Goal: Communication & Community: Answer question/provide support

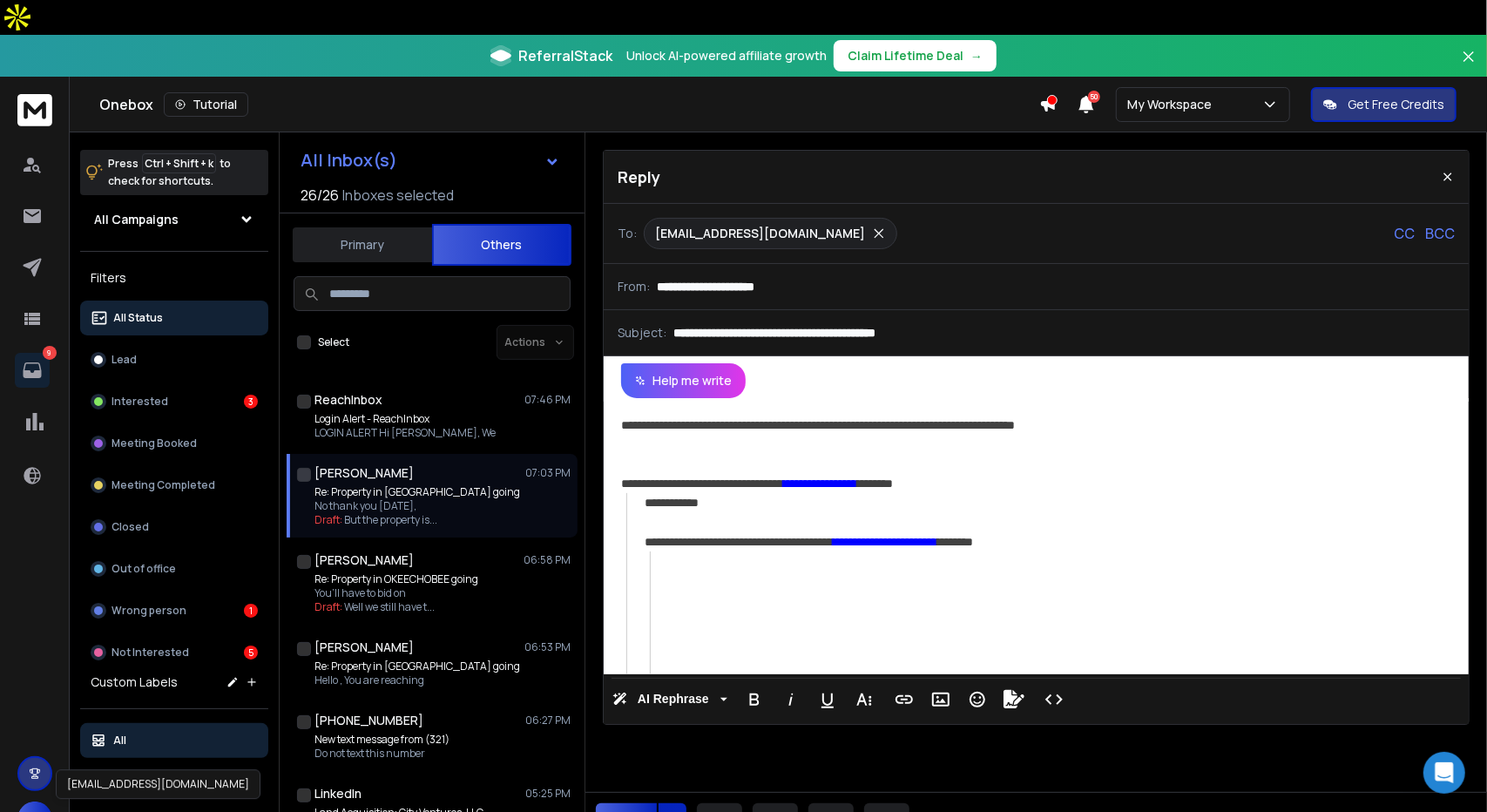
click at [39, 801] on span "E" at bounding box center [35, 819] width 35 height 35
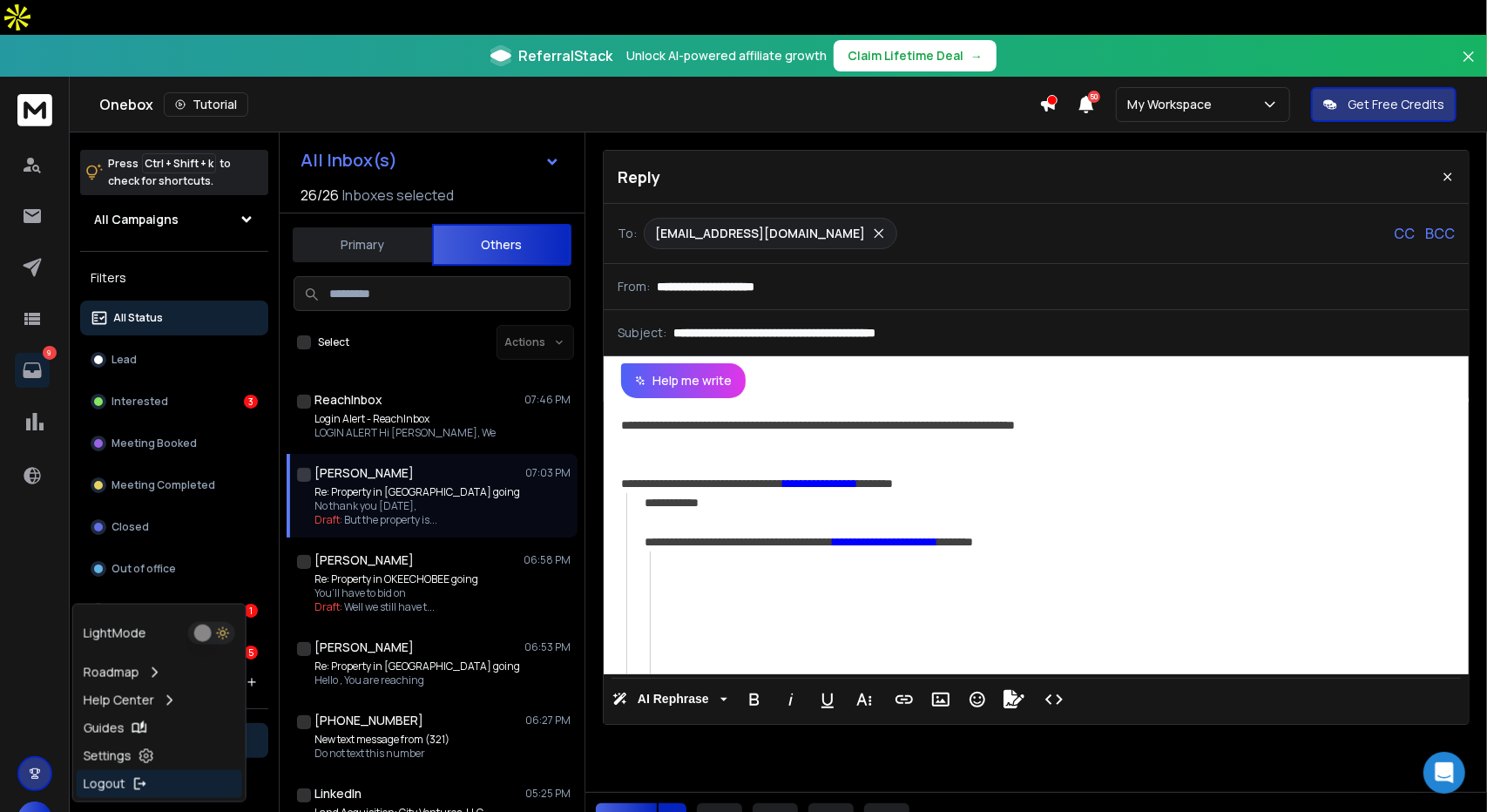
click at [101, 781] on p "Logout" at bounding box center [104, 784] width 42 height 17
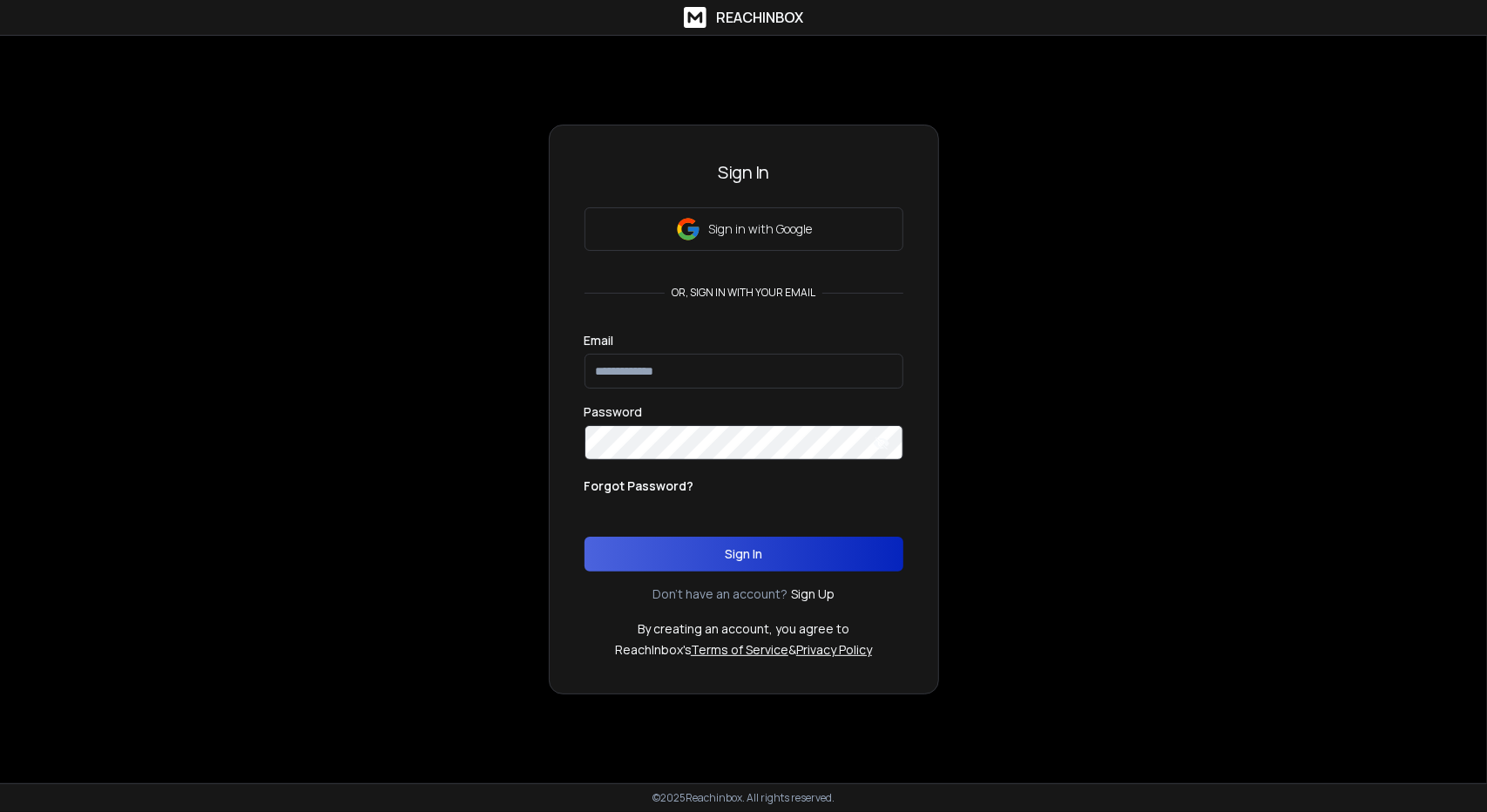
type input "**********"
click at [744, 558] on button "Sign In" at bounding box center [744, 554] width 319 height 35
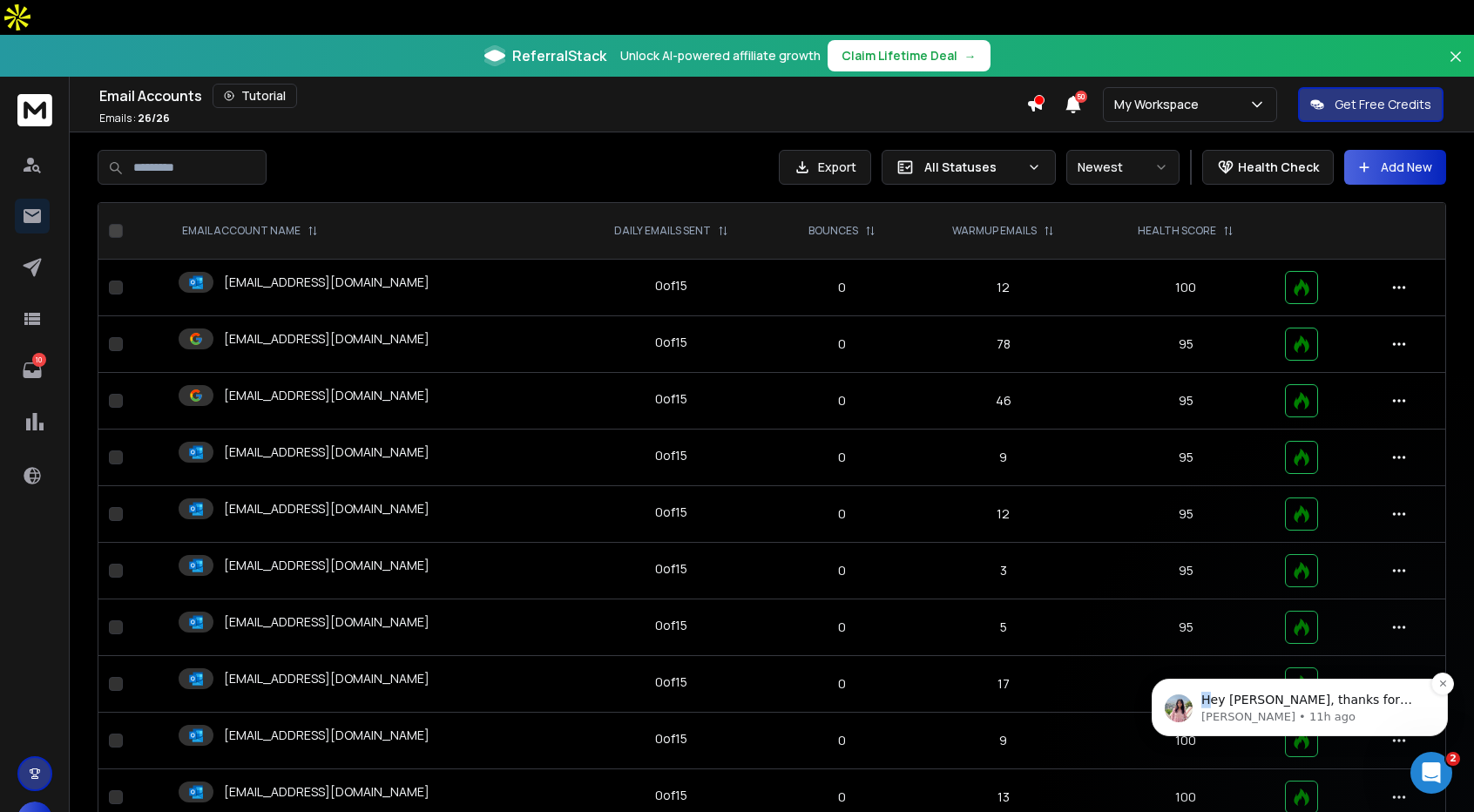
click at [1205, 706] on span "Hey Eloy, thanks for reaching out. Could you please share a quick screenshot or…" at bounding box center [1313, 821] width 223 height 256
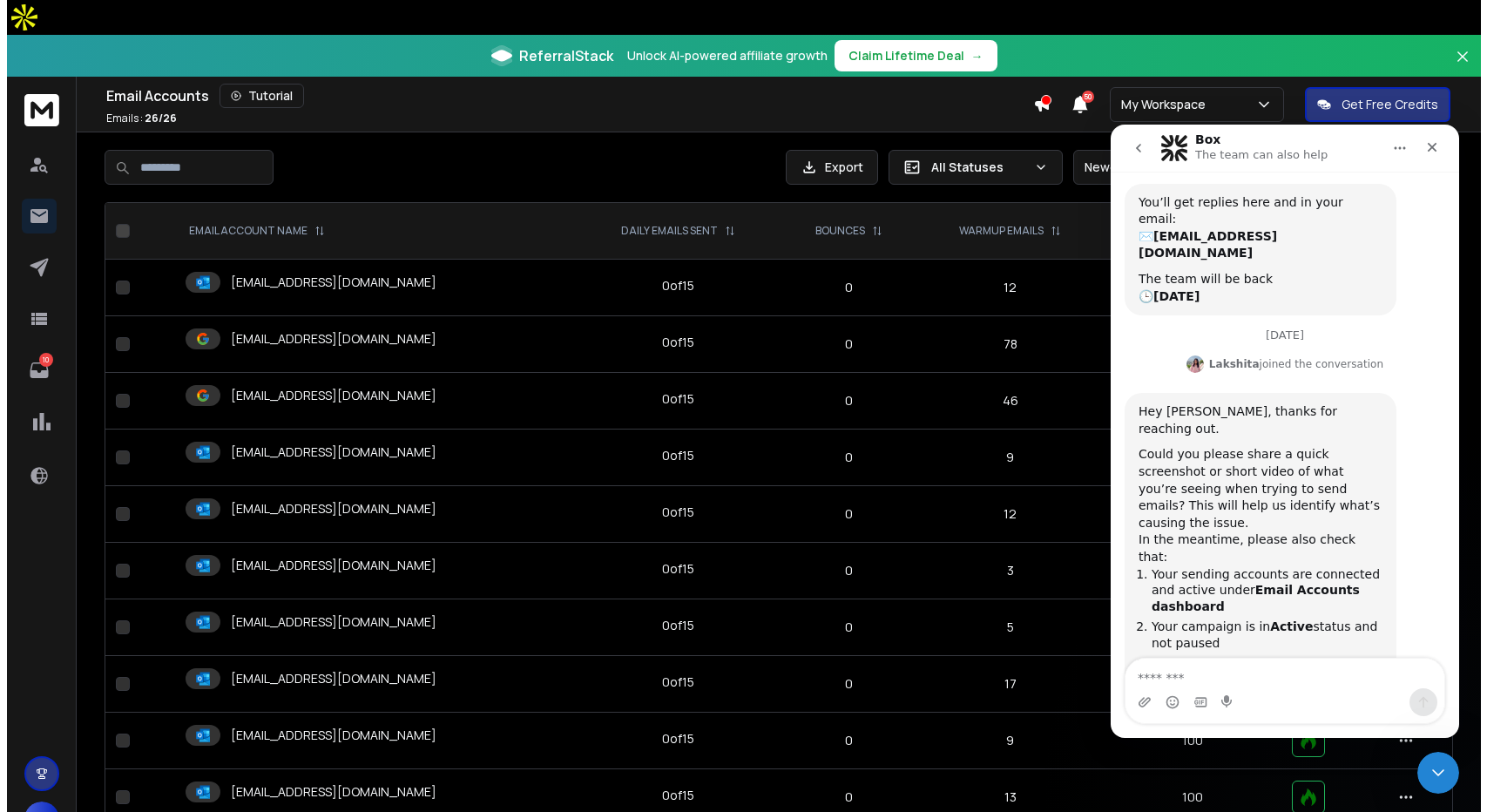
scroll to position [117, 0]
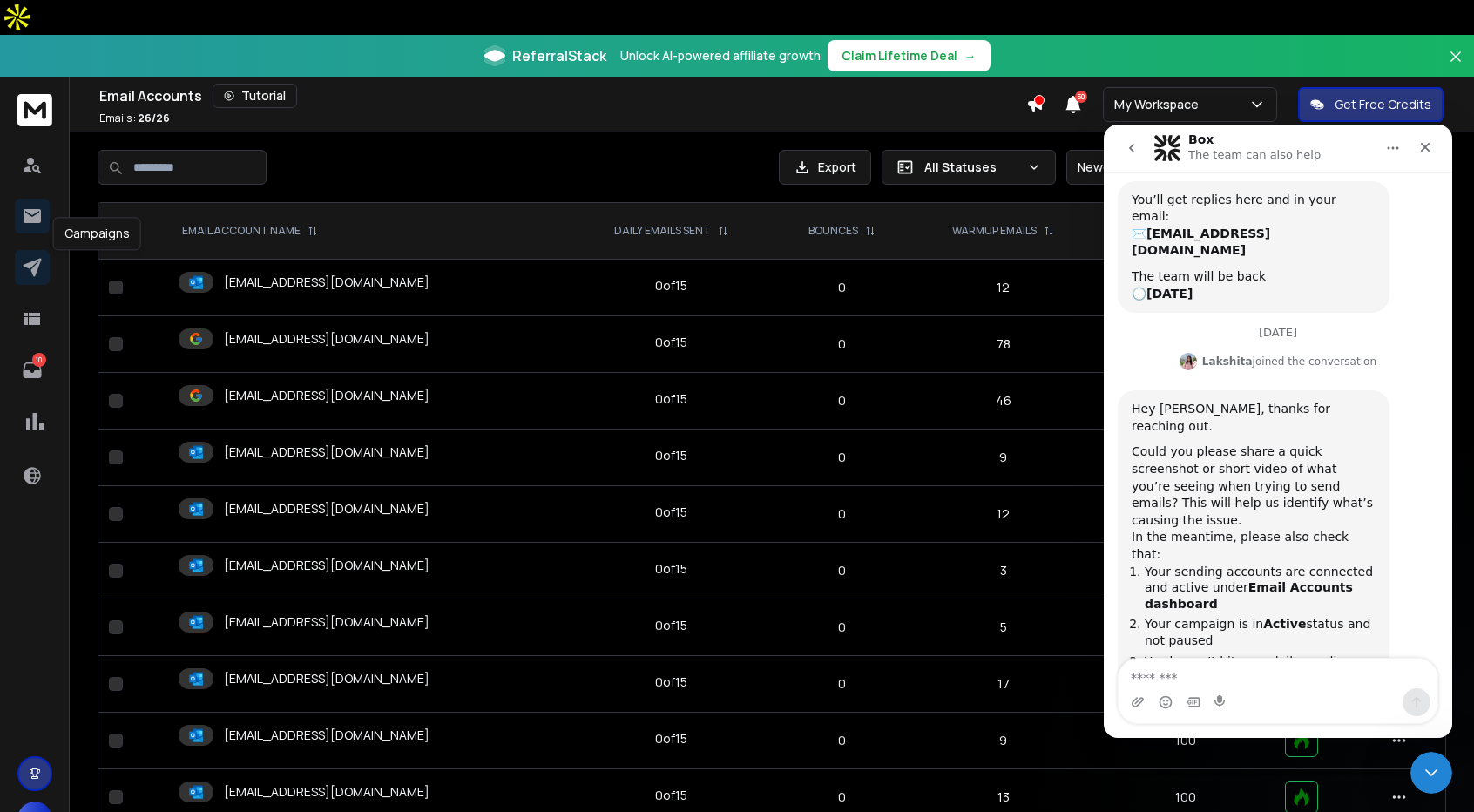
click at [31, 257] on icon at bounding box center [32, 268] width 21 height 21
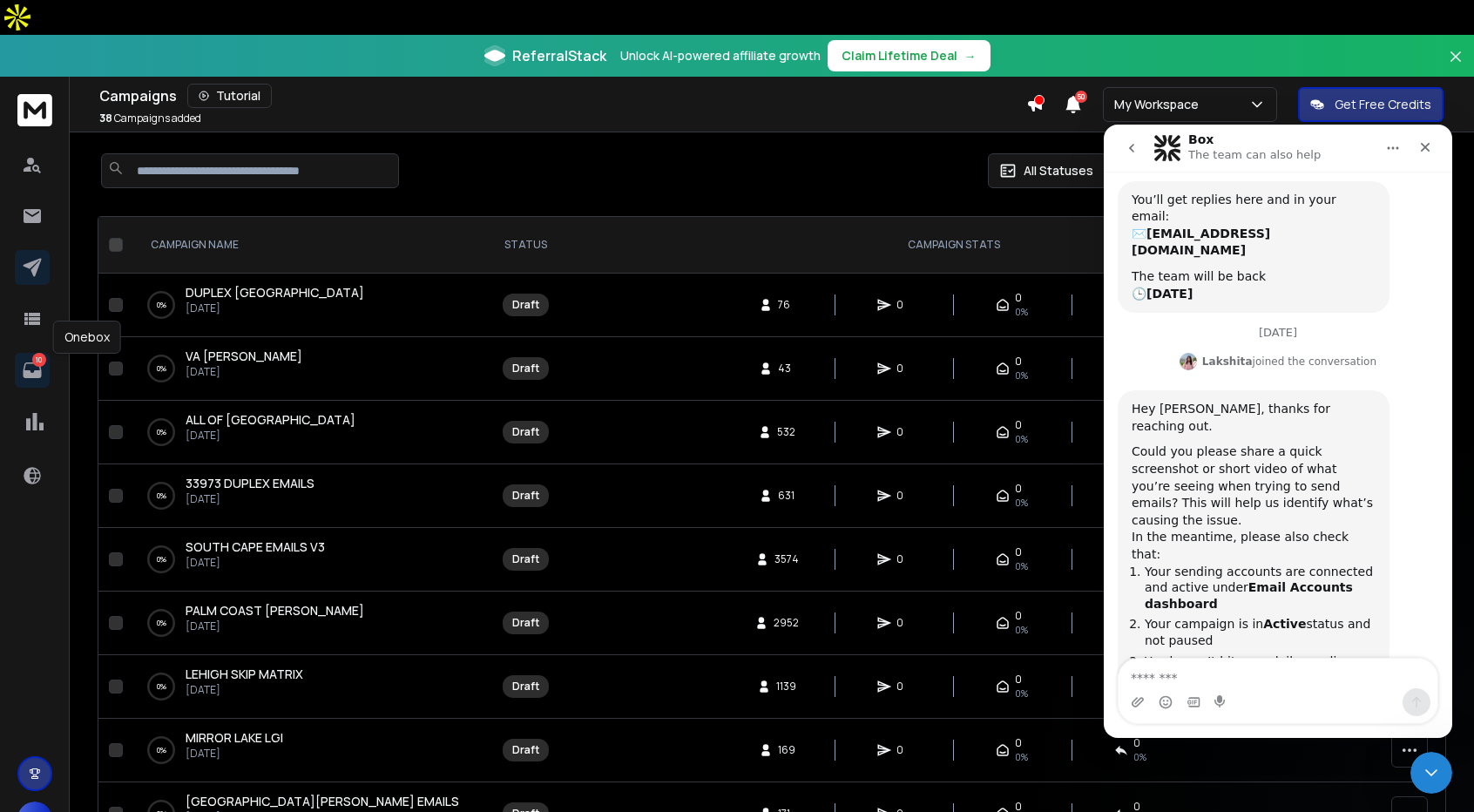
click at [47, 353] on link "10" at bounding box center [32, 371] width 35 height 35
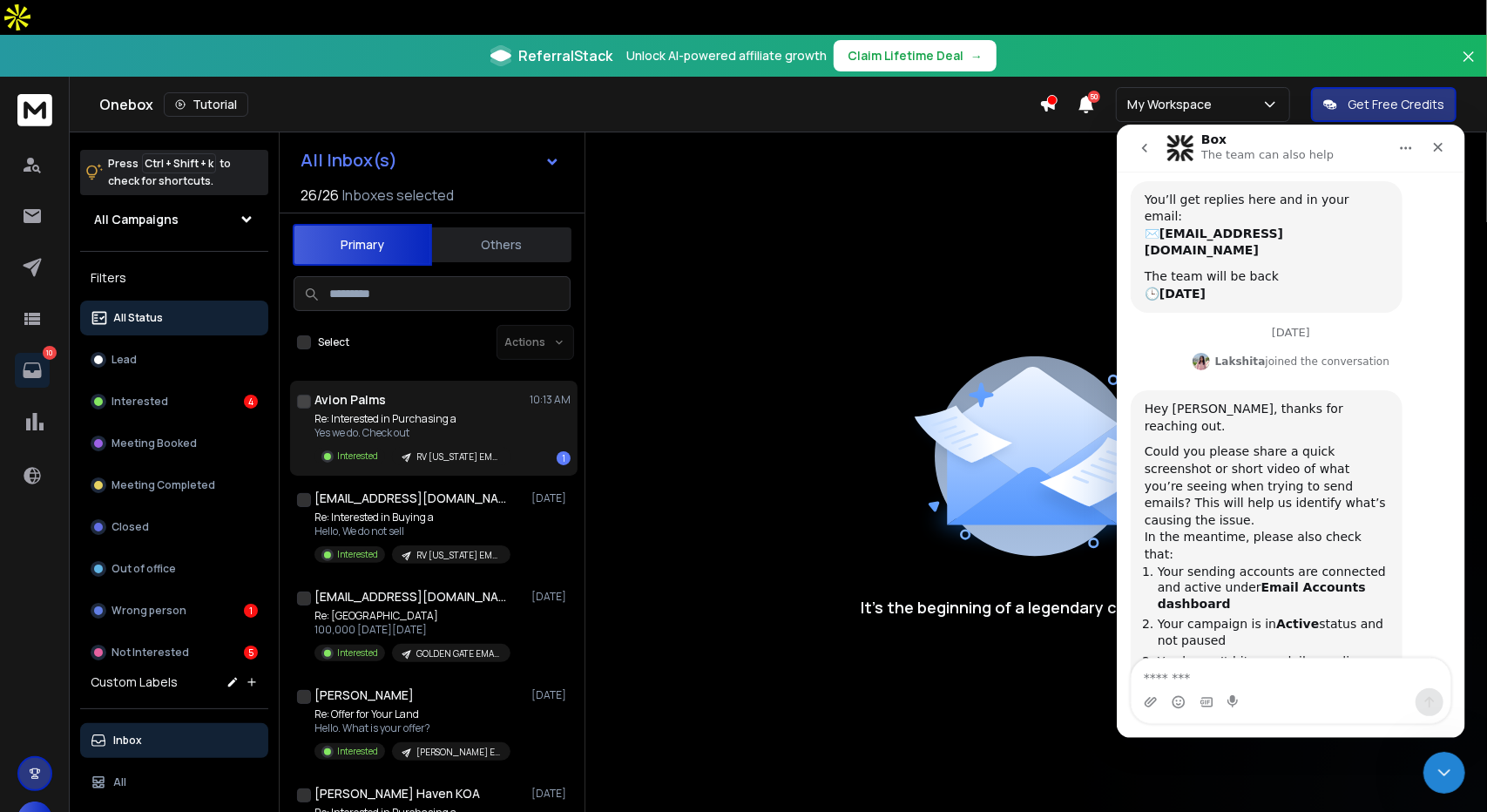
click at [479, 447] on div "RV FLORIDA EMAILS" at bounding box center [451, 456] width 118 height 18
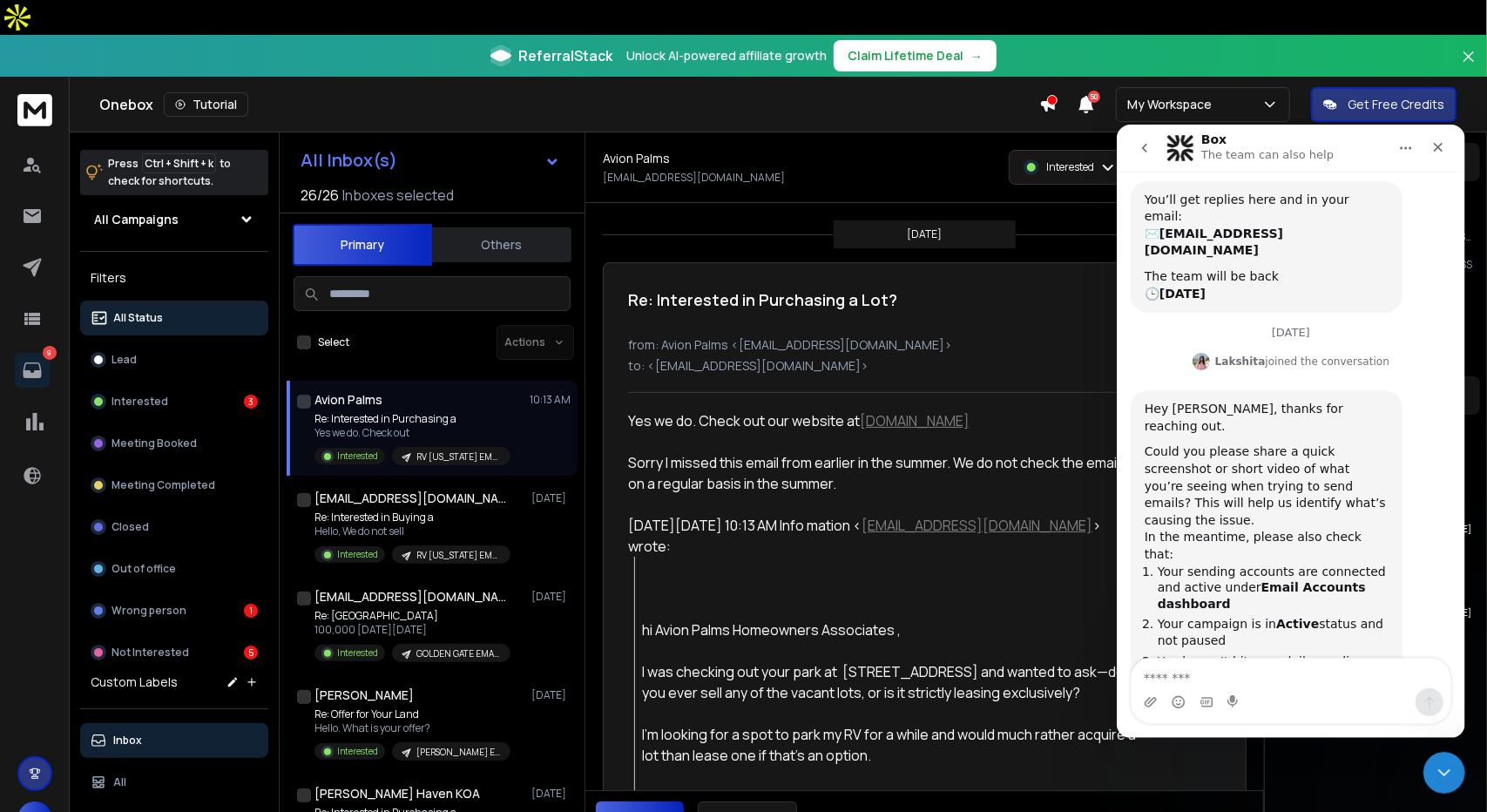
click at [494, 226] on button "Others" at bounding box center [502, 245] width 140 height 39
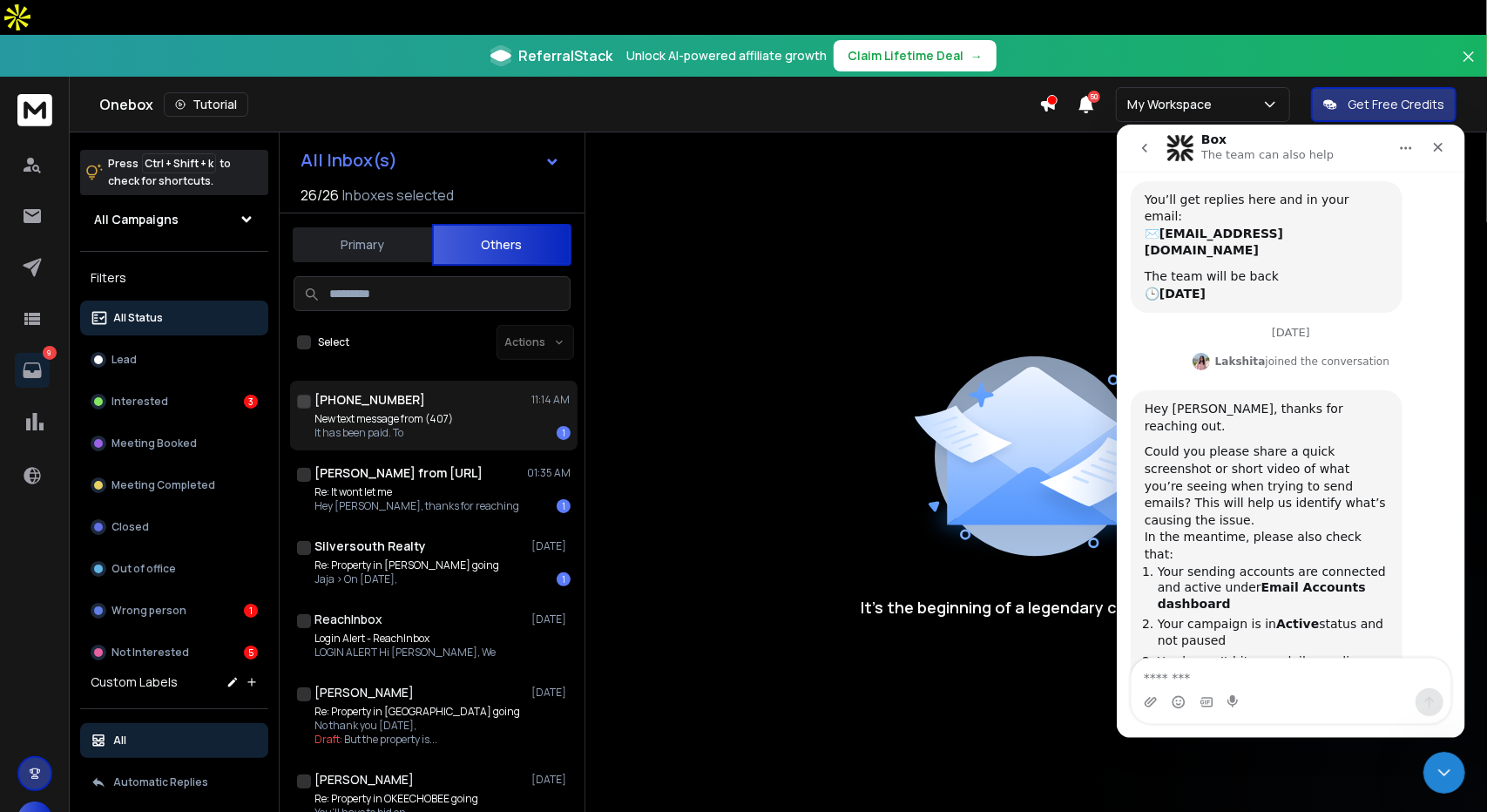
click at [486, 412] on div "New text message from (407) It has been paid. To 1" at bounding box center [443, 426] width 256 height 28
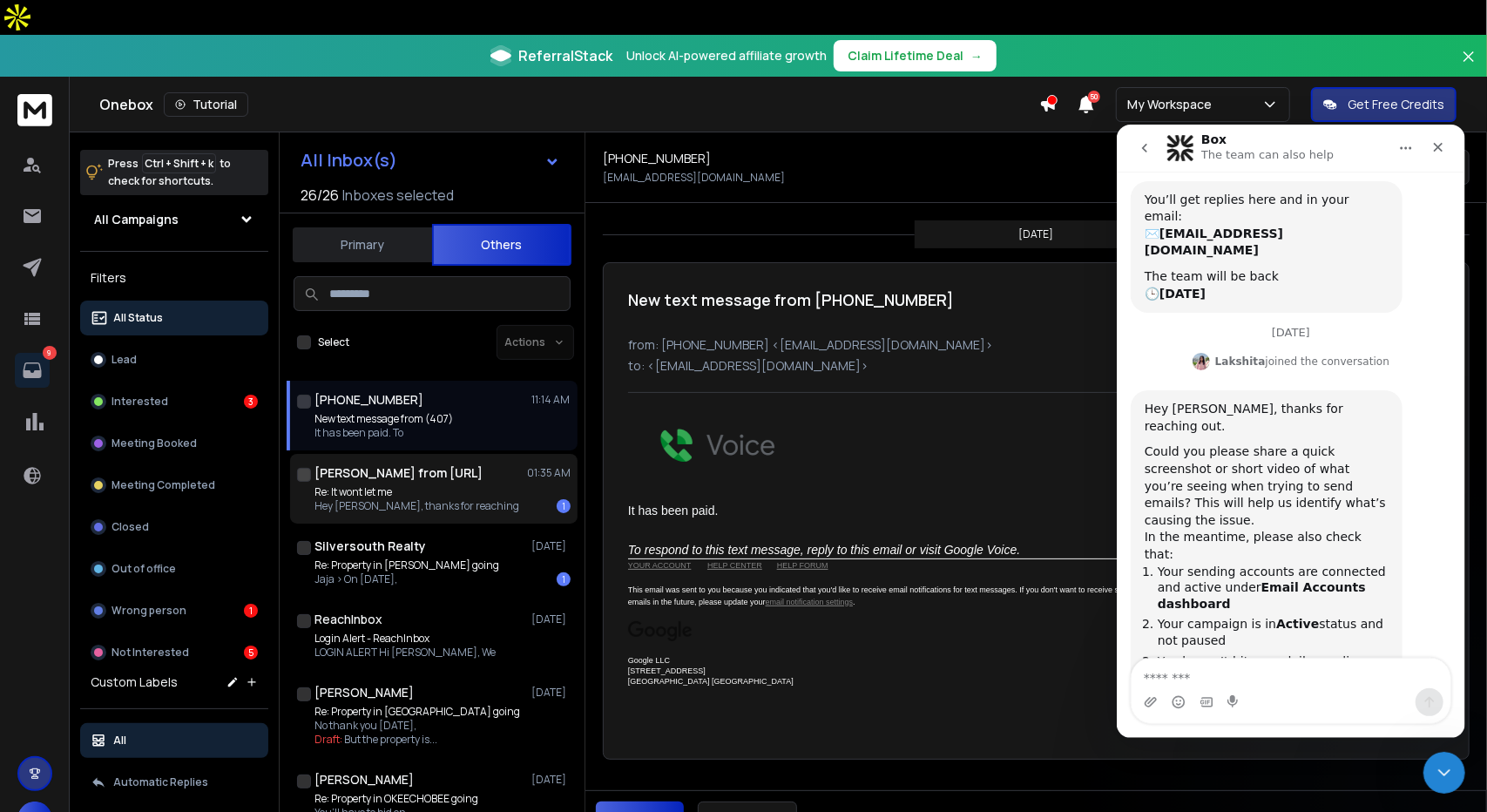
click at [434, 464] on h1 "Lakshita from ReachInbox.ai" at bounding box center [398, 472] width 168 height 17
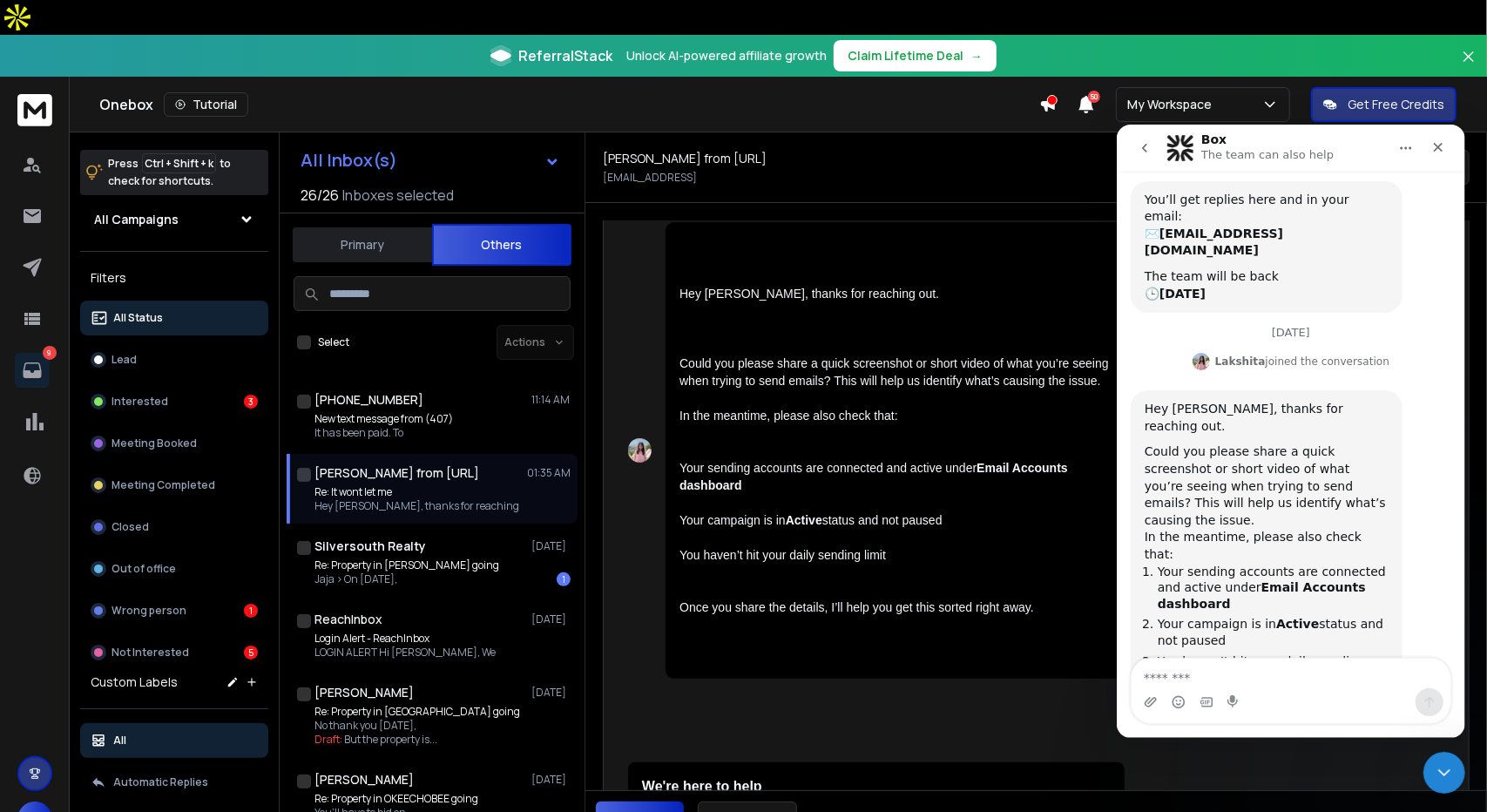
scroll to position [436, 0]
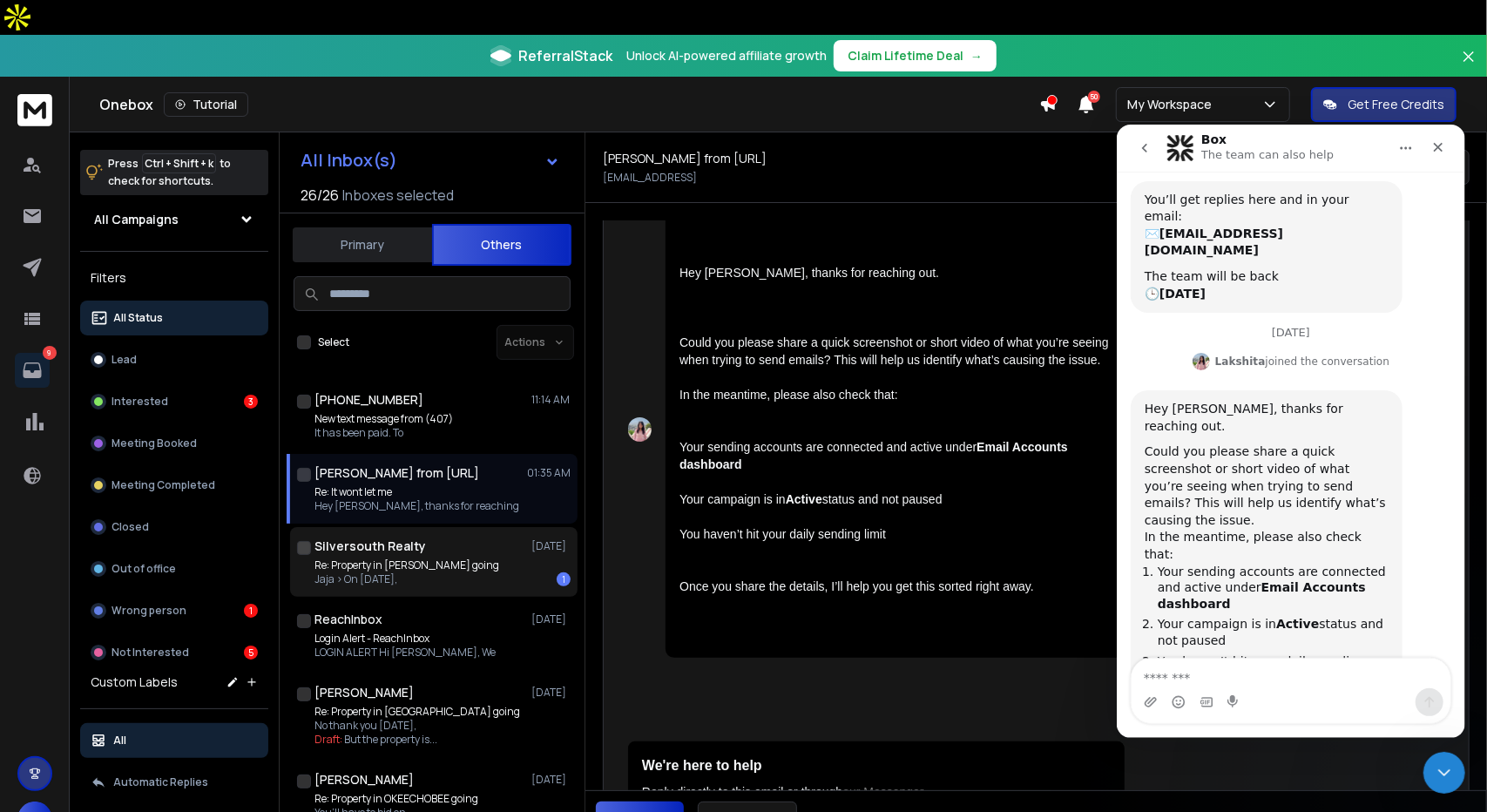
click at [454, 537] on div "Silversouth Realty 09 Oct" at bounding box center [443, 546] width 256 height 17
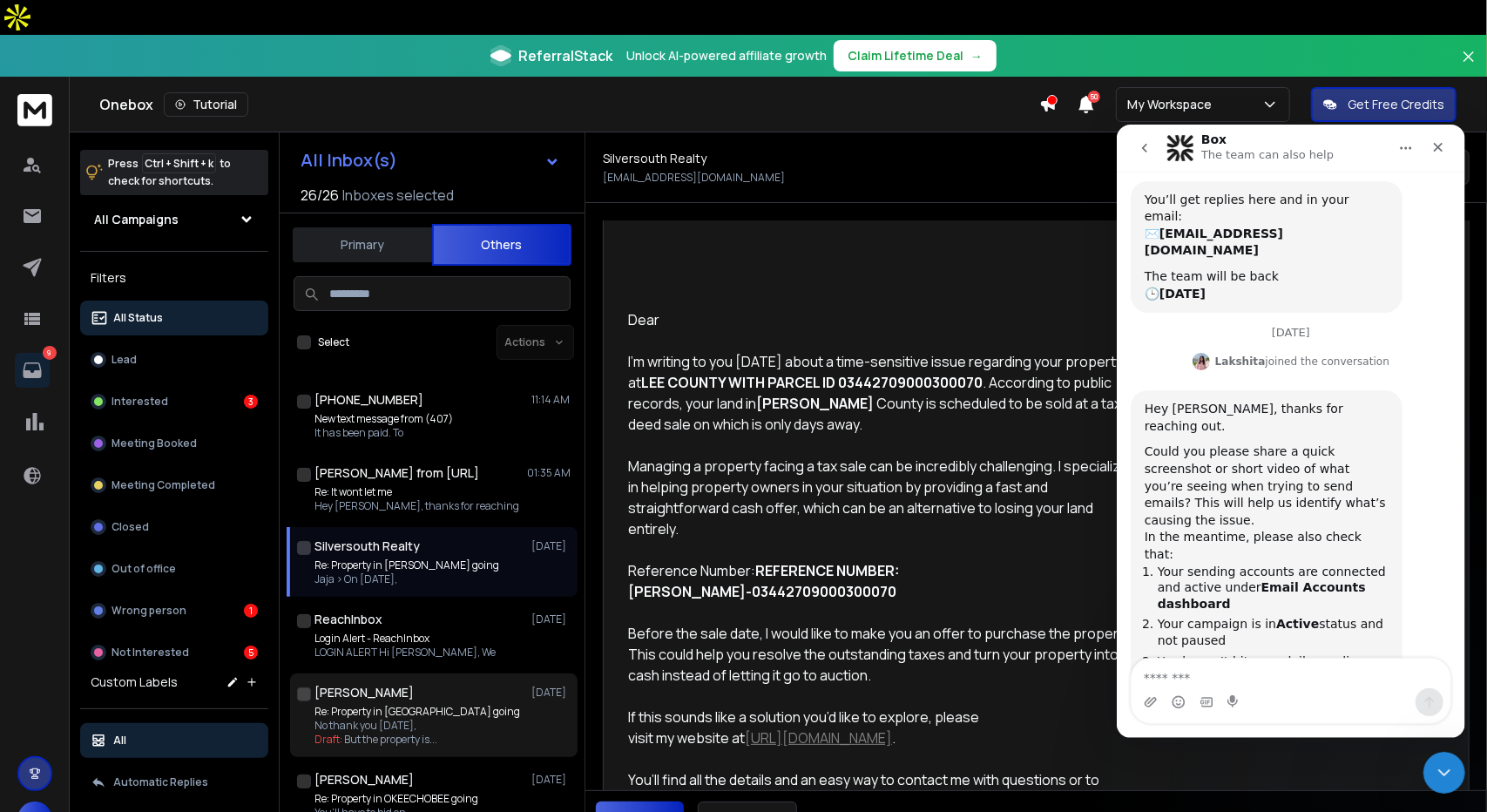
click at [471, 704] on div "Re: Property in ORANGE going No thank you On Thu, Draft: But the property is ..." at bounding box center [443, 725] width 256 height 42
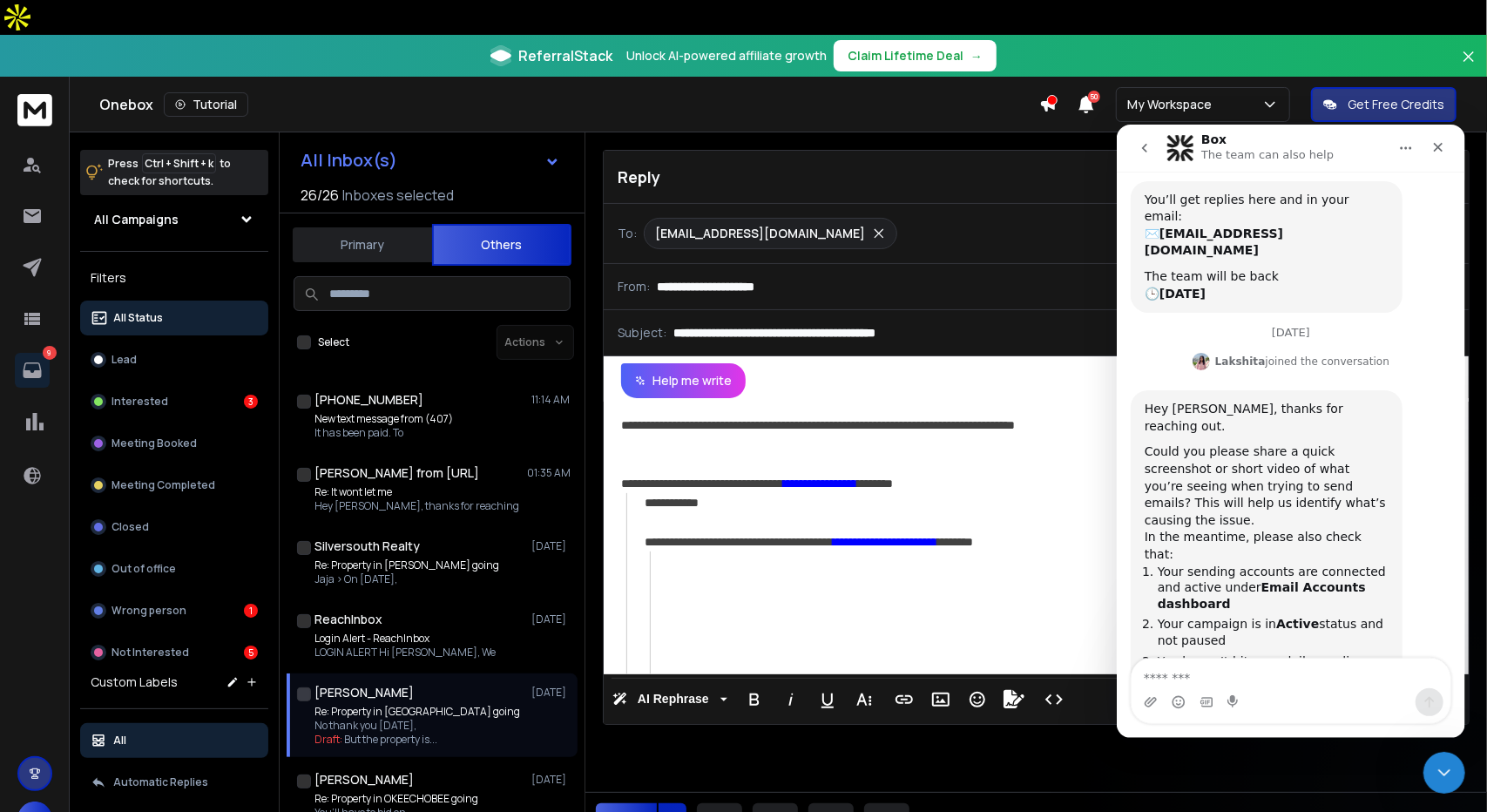
click at [639, 803] on button "Send" at bounding box center [626, 821] width 61 height 35
click at [1437, 779] on icon "Close Intercom Messenger" at bounding box center [1442, 770] width 21 height 21
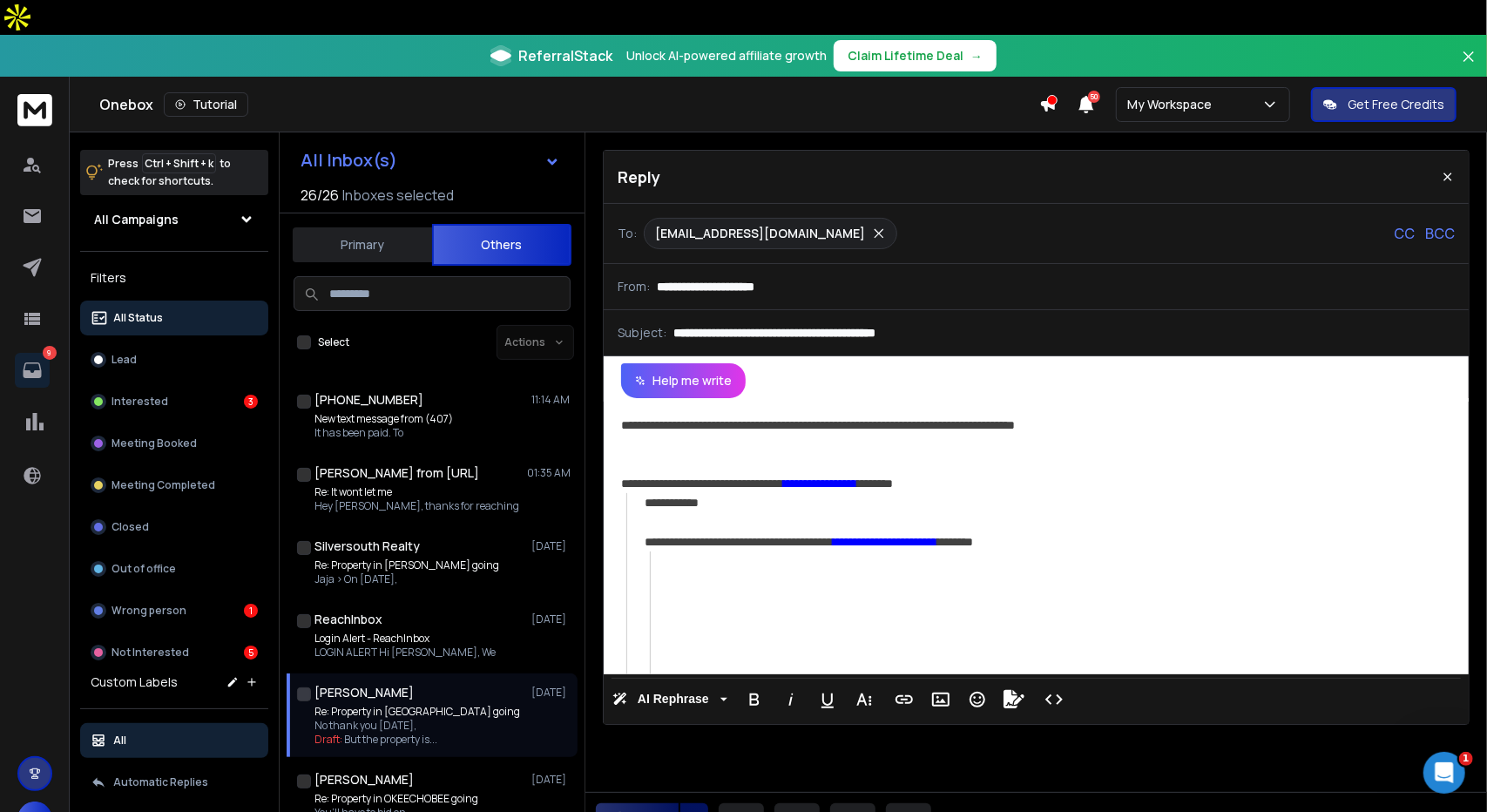
scroll to position [117, 0]
click at [1454, 776] on div "Open Intercom Messenger" at bounding box center [1441, 769] width 57 height 57
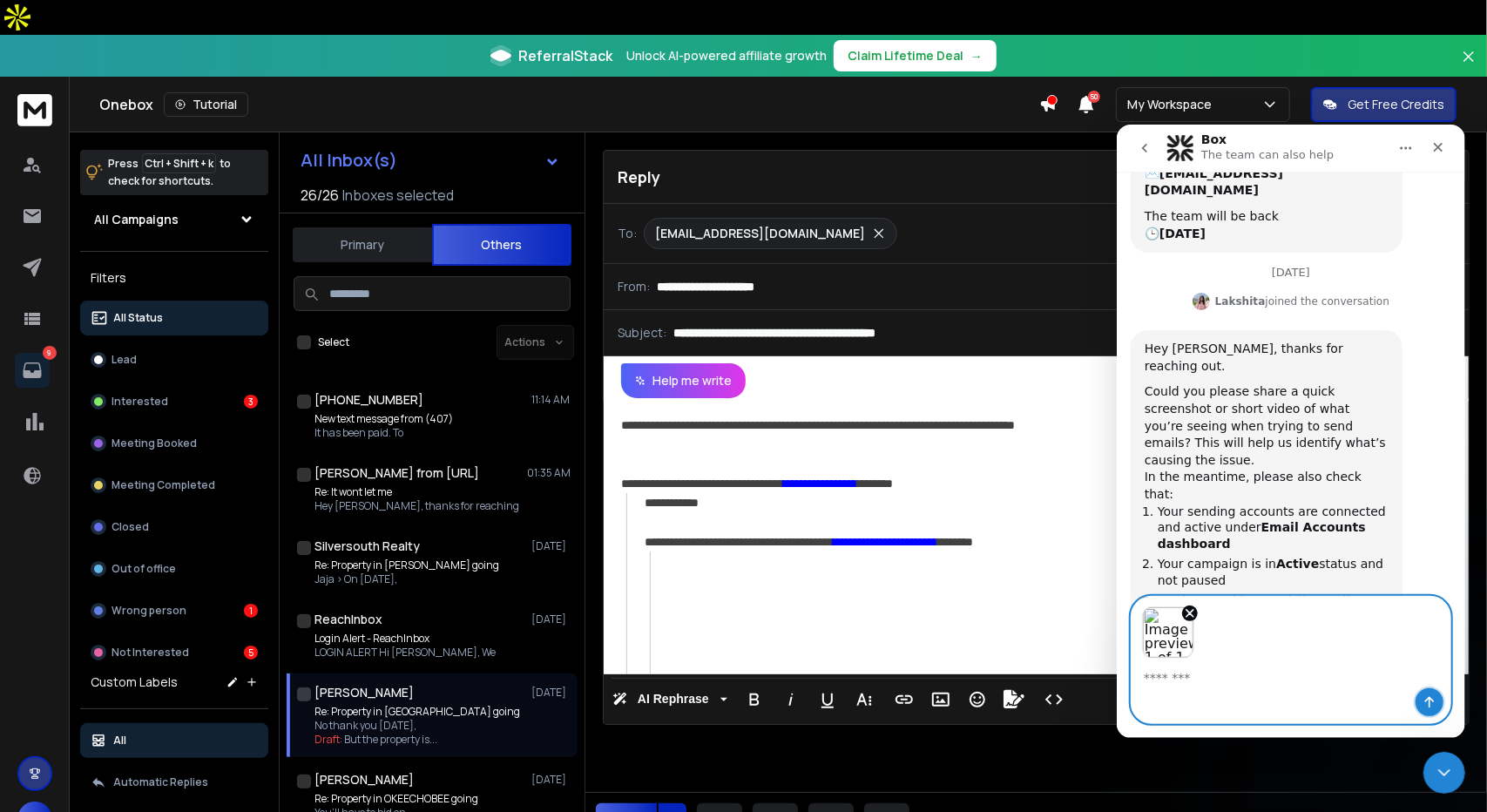
click at [1424, 695] on icon "Send a message…" at bounding box center [1429, 701] width 14 height 14
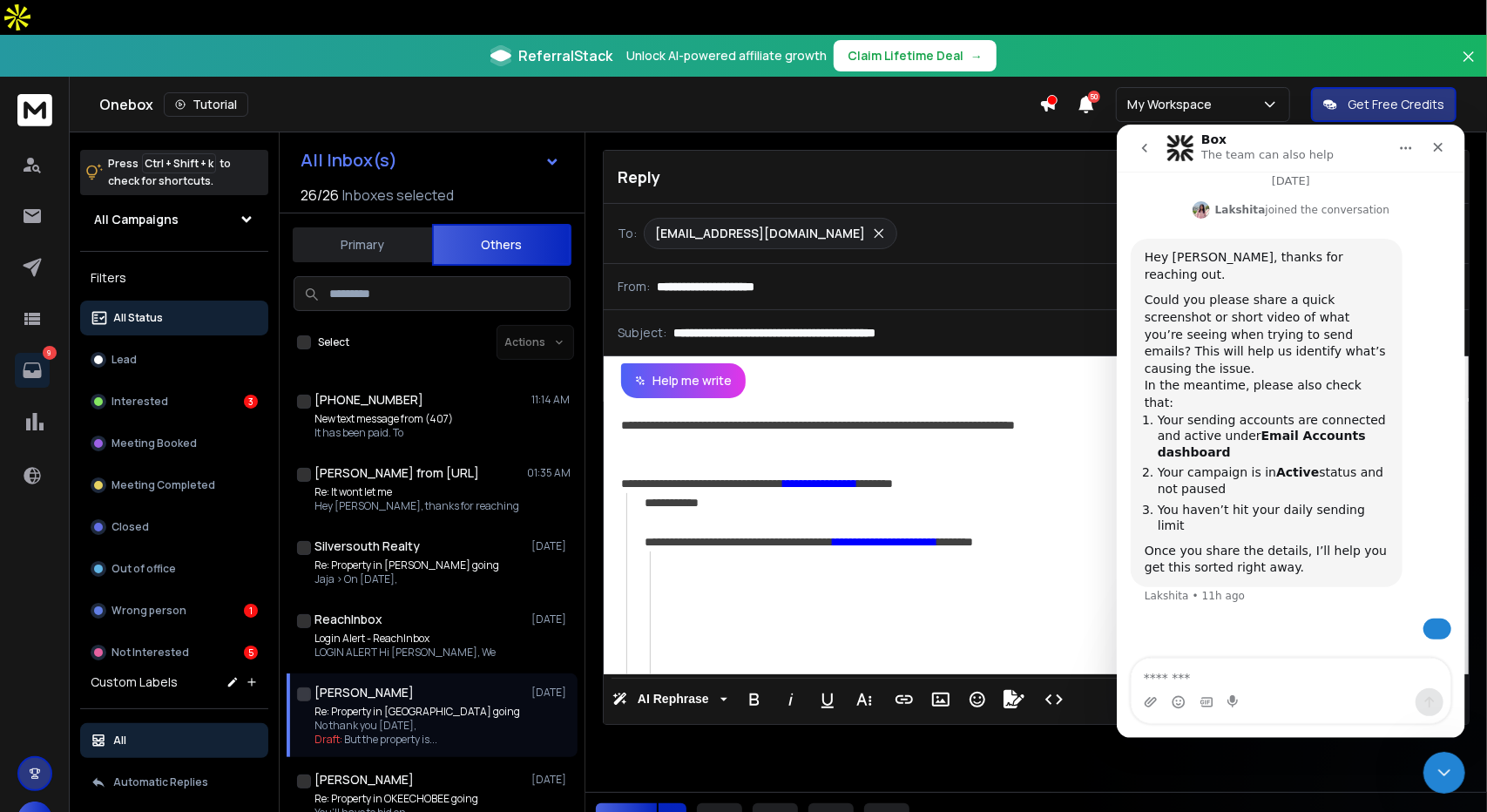
scroll to position [307, 0]
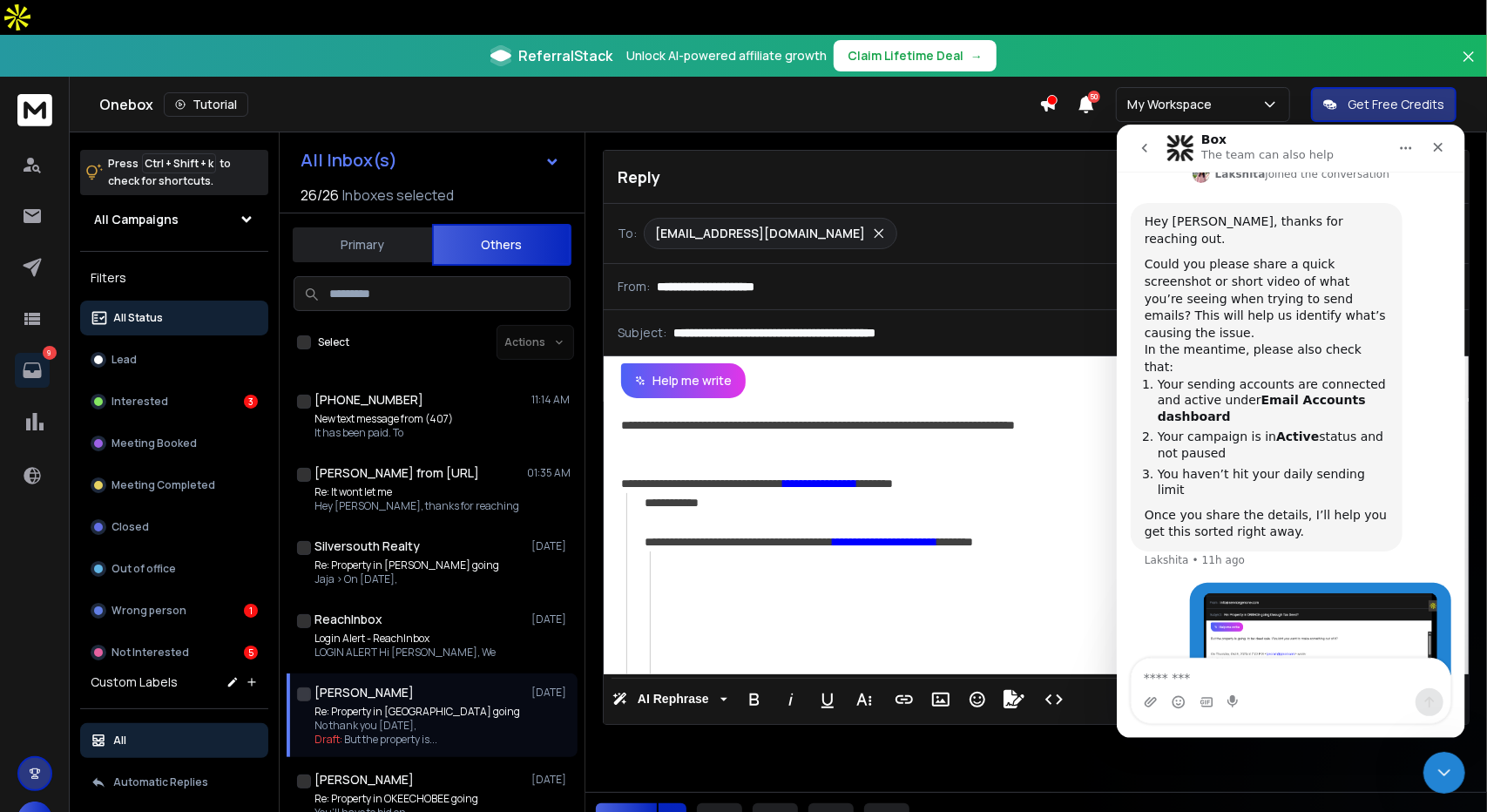
click at [1440, 764] on icon "Close Intercom Messenger" at bounding box center [1442, 770] width 21 height 21
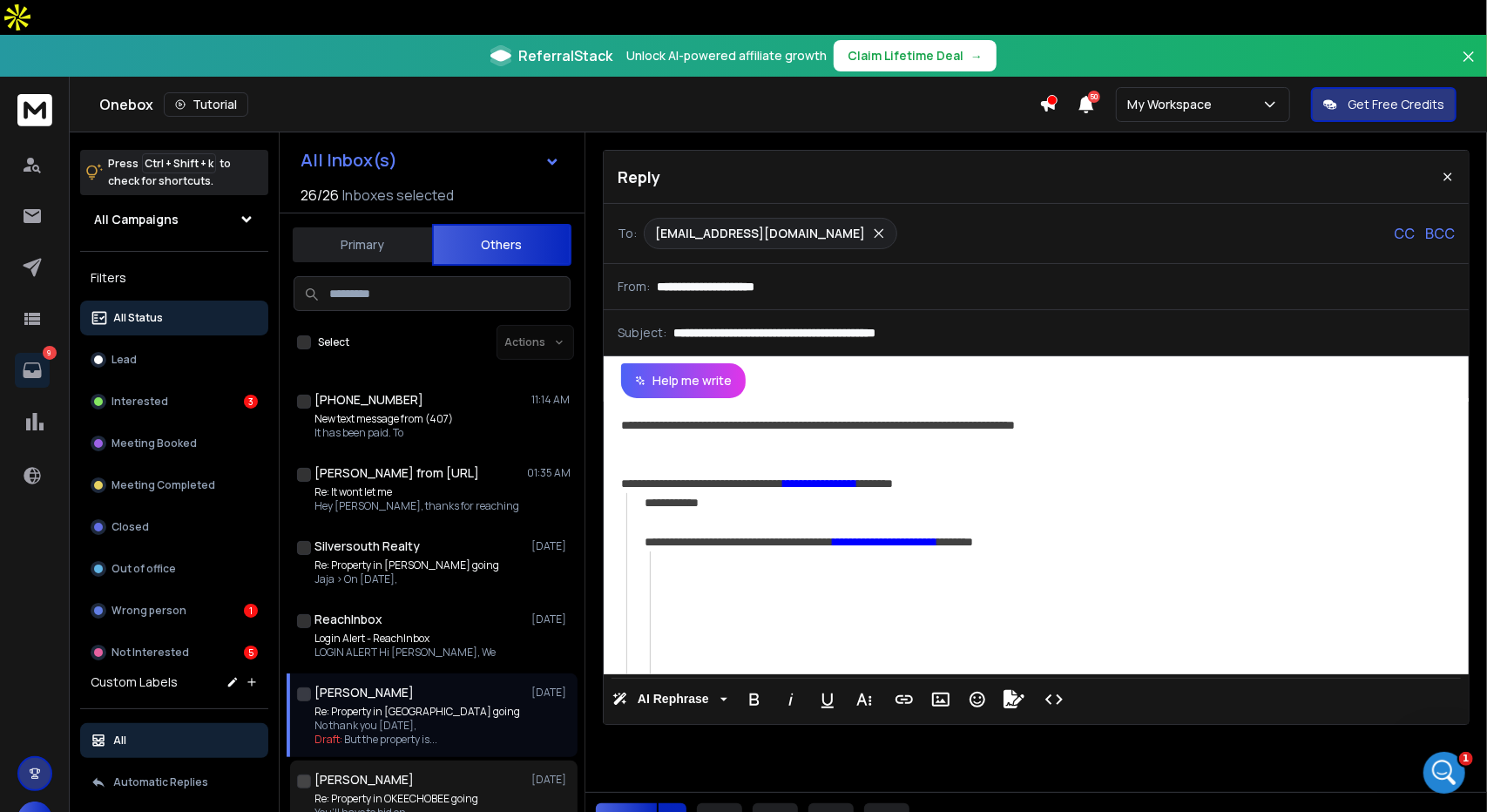
click at [460, 792] on p "Re: Property in OKEECHOBEE going" at bounding box center [396, 798] width 164 height 14
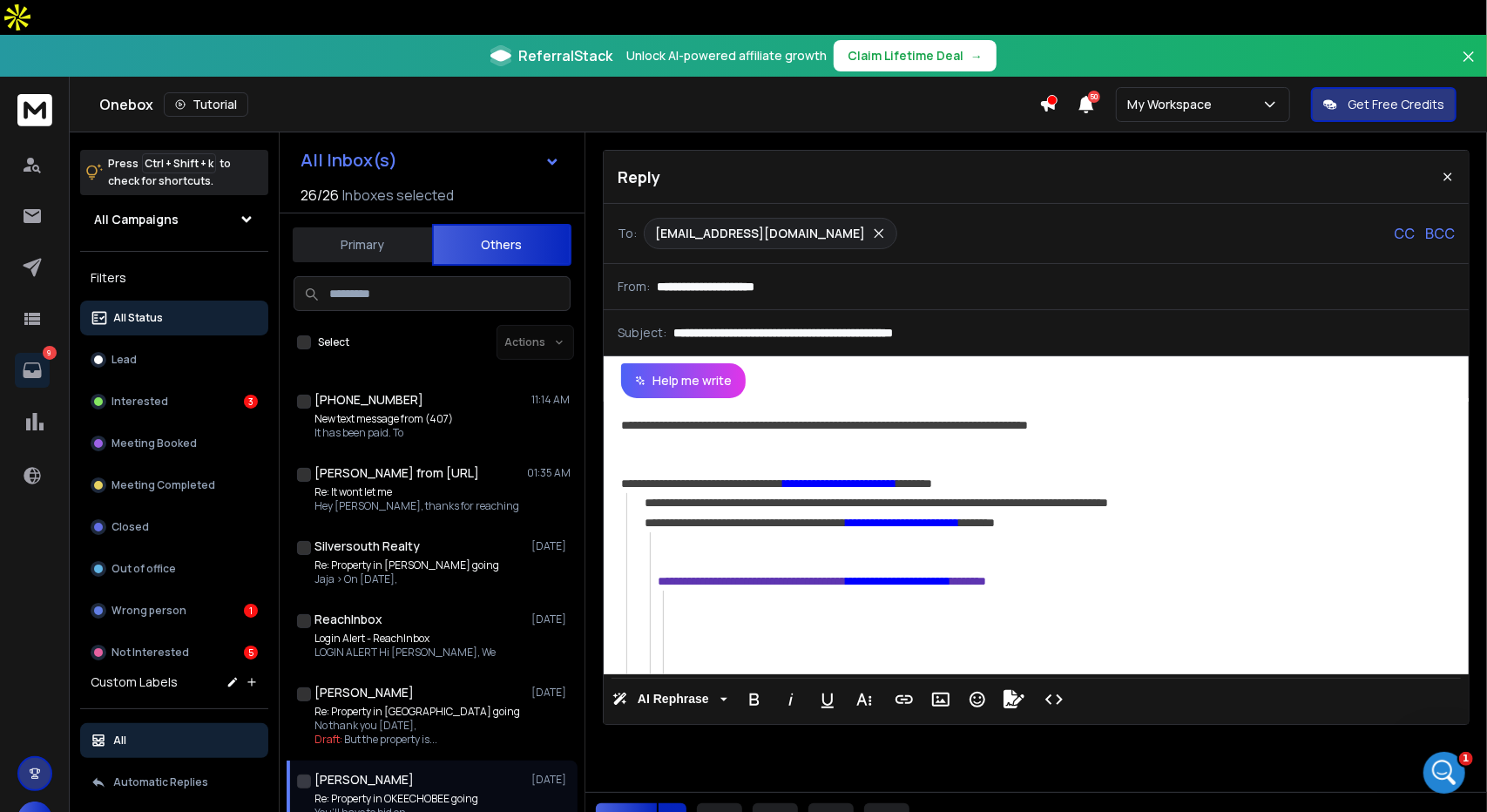
click at [630, 803] on button "Send" at bounding box center [626, 821] width 61 height 35
drag, startPoint x: 1447, startPoint y: 776, endPoint x: 2799, endPoint y: 1520, distance: 1543.2
click at [1449, 778] on icon "Open Intercom Messenger" at bounding box center [1442, 770] width 29 height 29
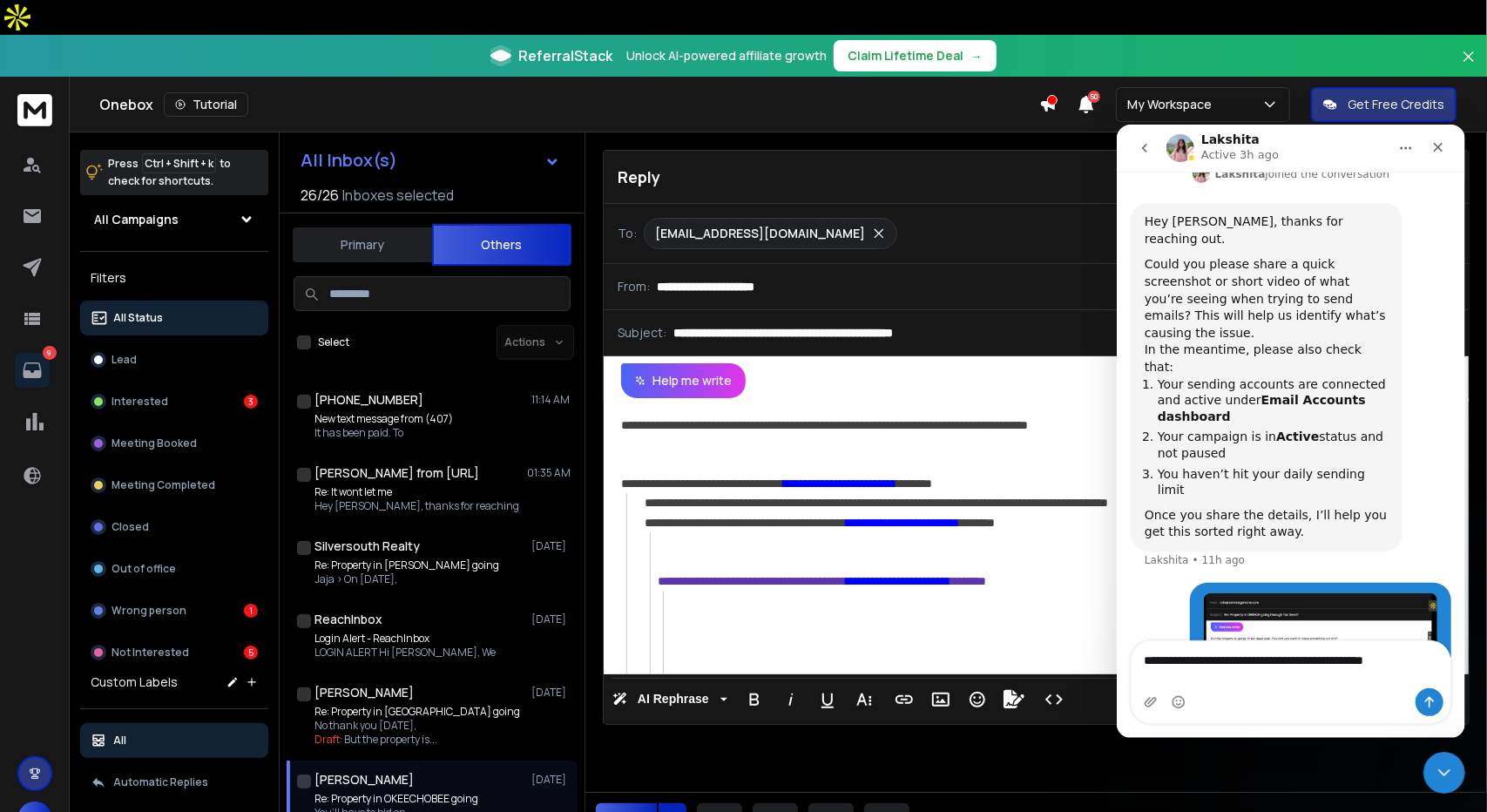
type textarea "**********"
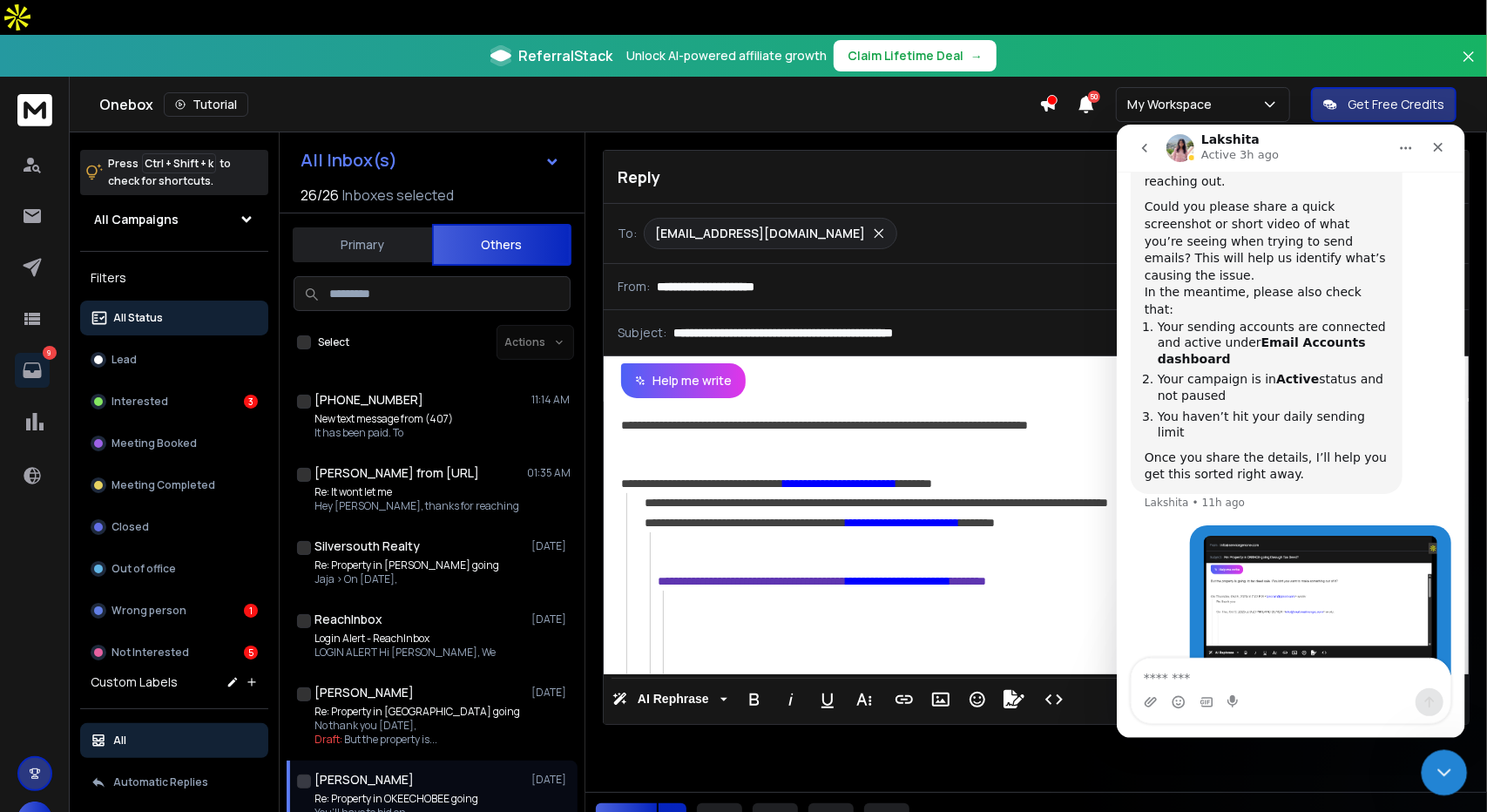
drag, startPoint x: 1433, startPoint y: 773, endPoint x: 2784, endPoint y: 1516, distance: 1541.8
click at [1432, 773] on icon "Close Intercom Messenger" at bounding box center [1442, 770] width 21 height 21
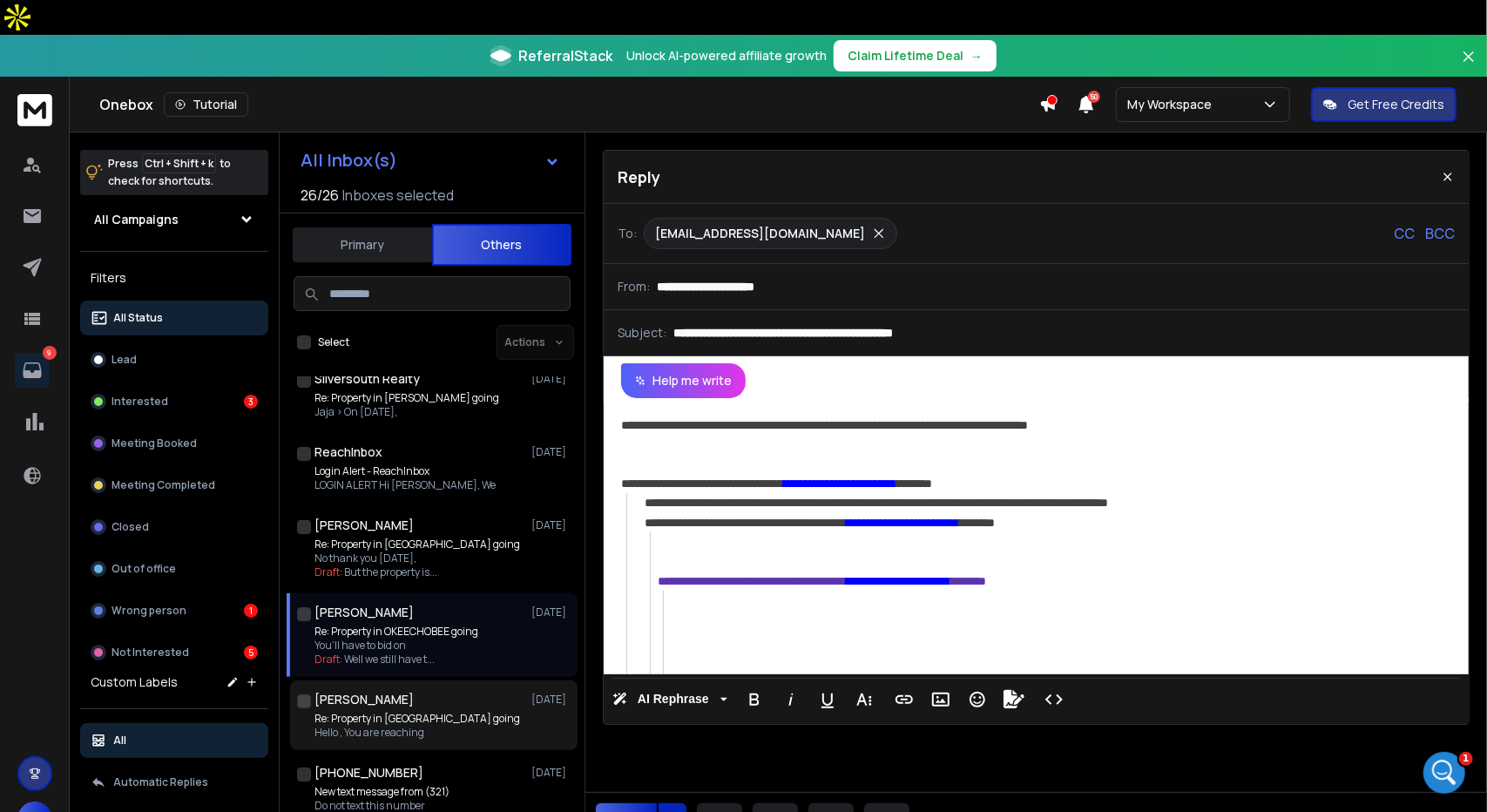
scroll to position [175, 0]
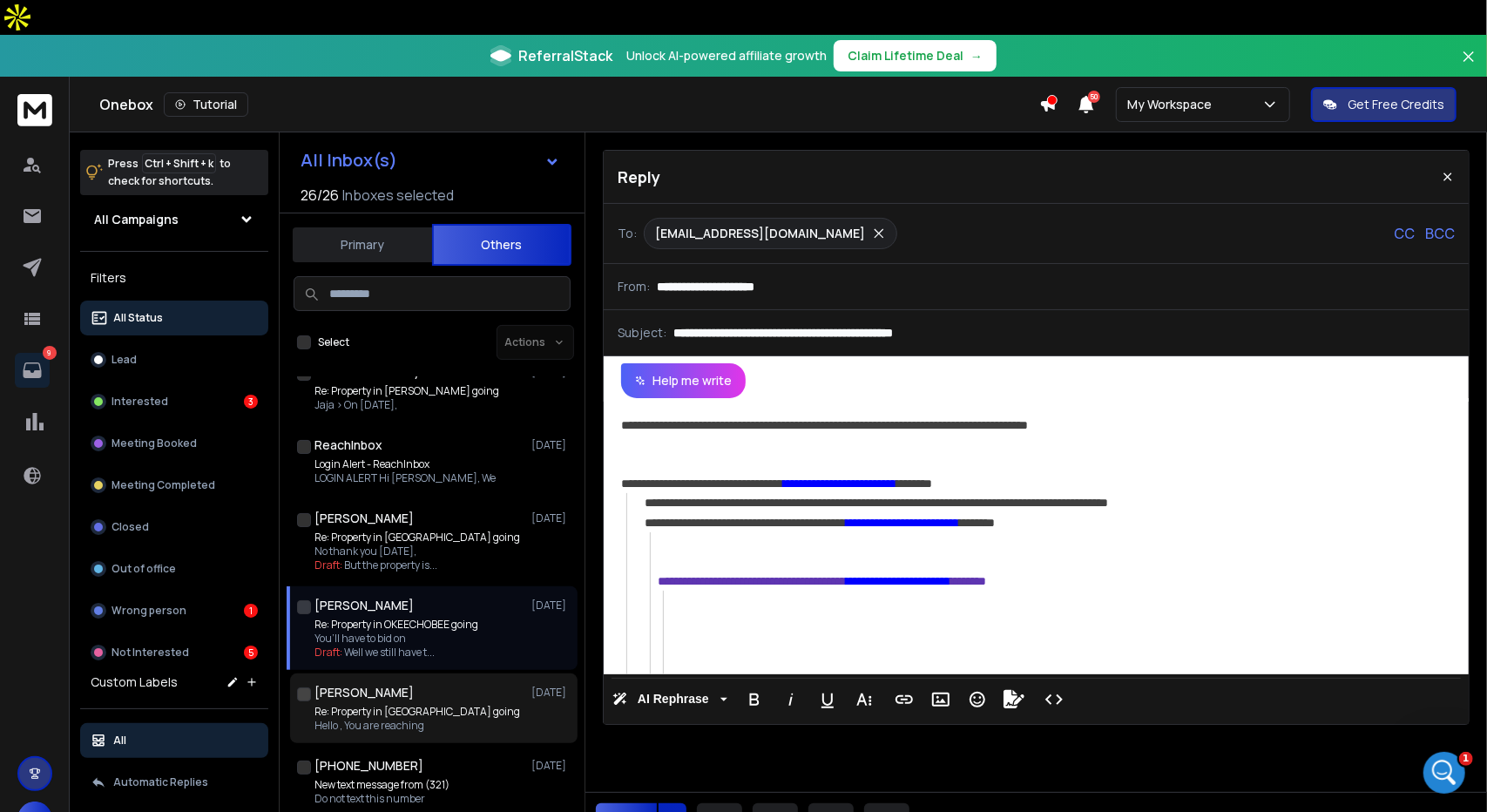
click at [472, 704] on div "Re: Property in BREVARD going Hello , You are reaching" at bounding box center [443, 718] width 256 height 28
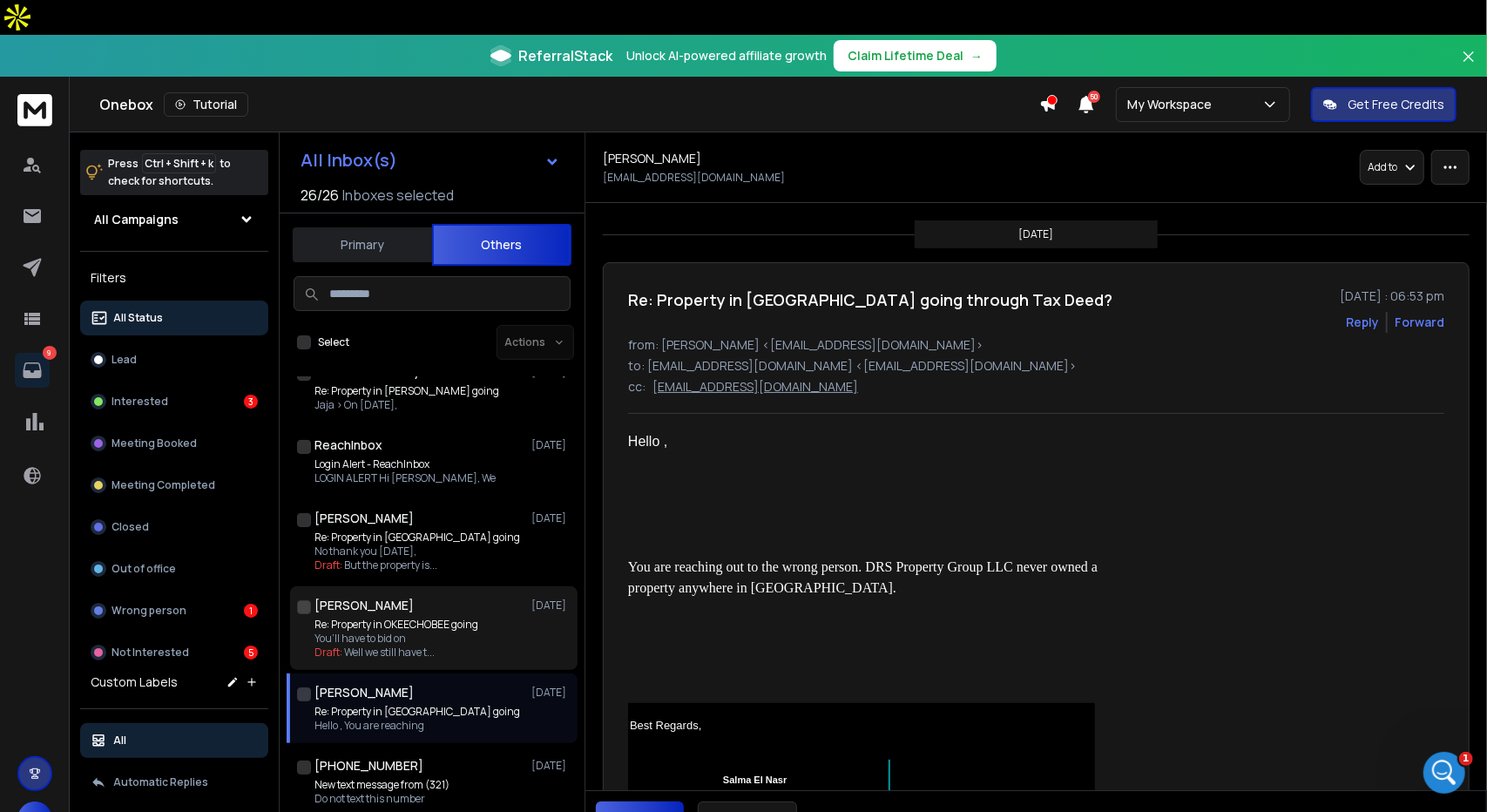
click at [459, 625] on div "William Mason 09 Oct Re: Property in OKEECHOBEE going You’ll have to bid on Dra…" at bounding box center [434, 628] width 287 height 83
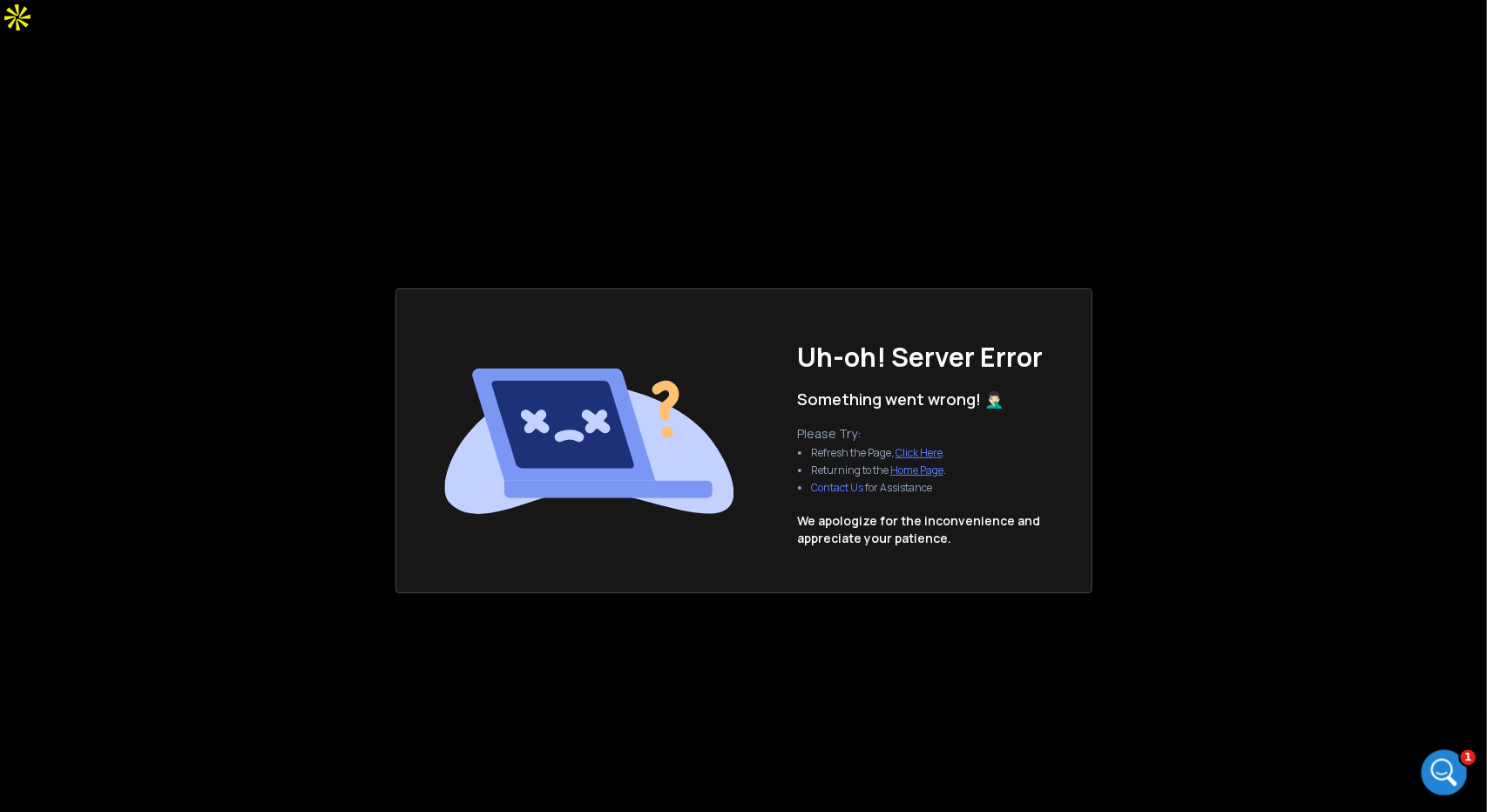
click at [1440, 763] on icon "Open Intercom Messenger" at bounding box center [1442, 770] width 29 height 29
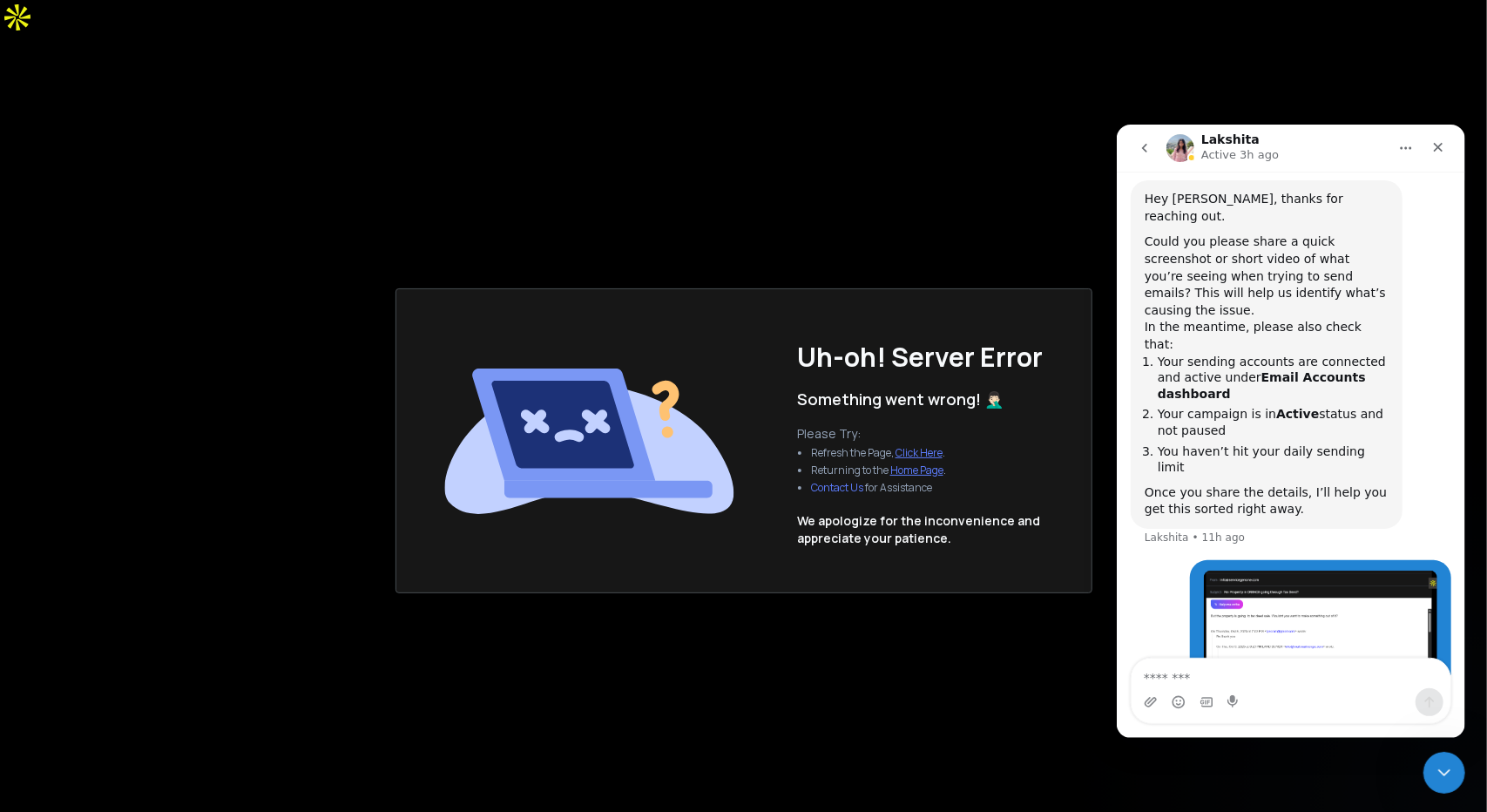
scroll to position [364, 0]
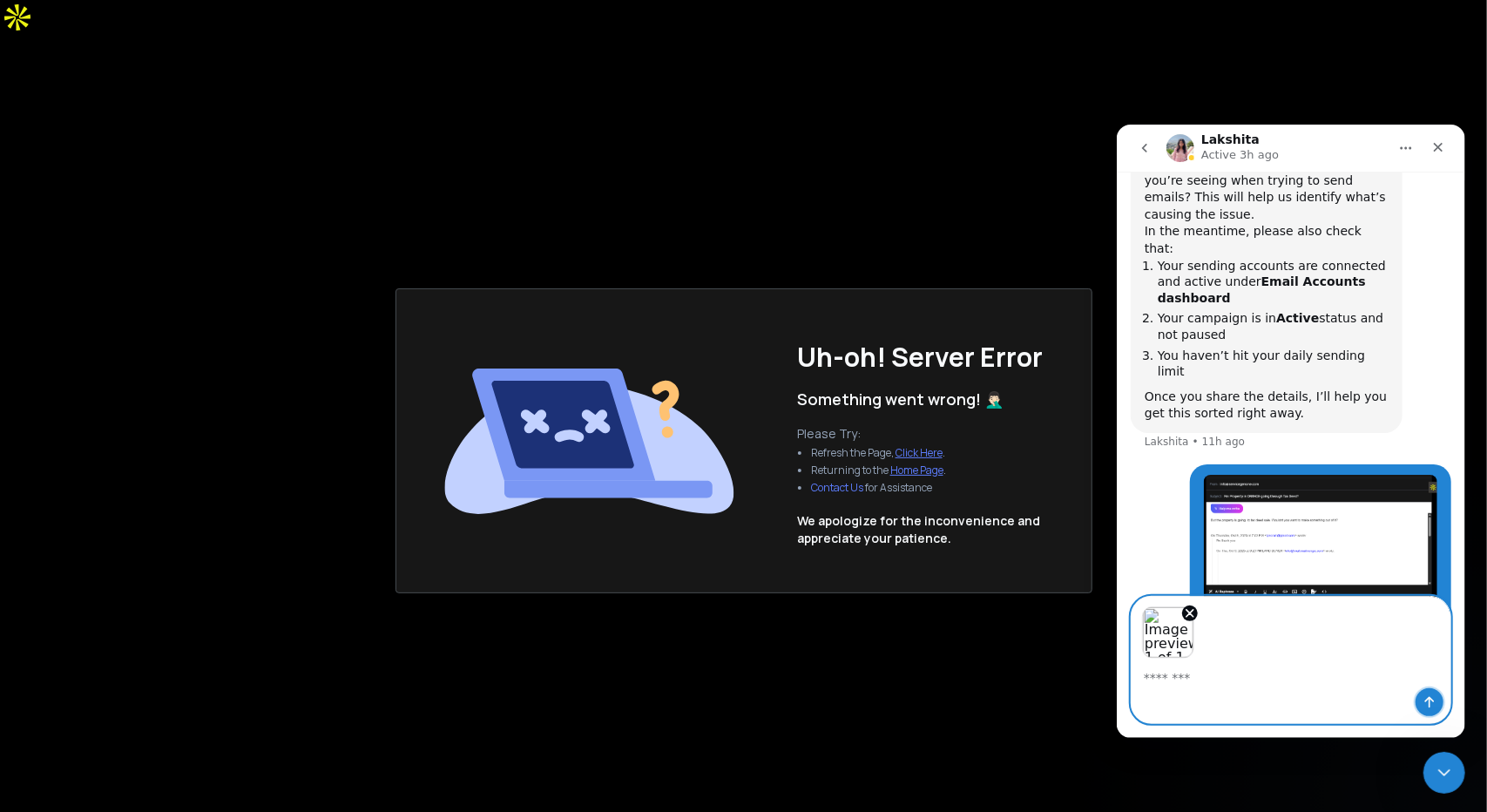
drag, startPoint x: 1425, startPoint y: 696, endPoint x: 1436, endPoint y: 734, distance: 39.6
click at [1426, 697] on icon "Send a message…" at bounding box center [1429, 701] width 14 height 14
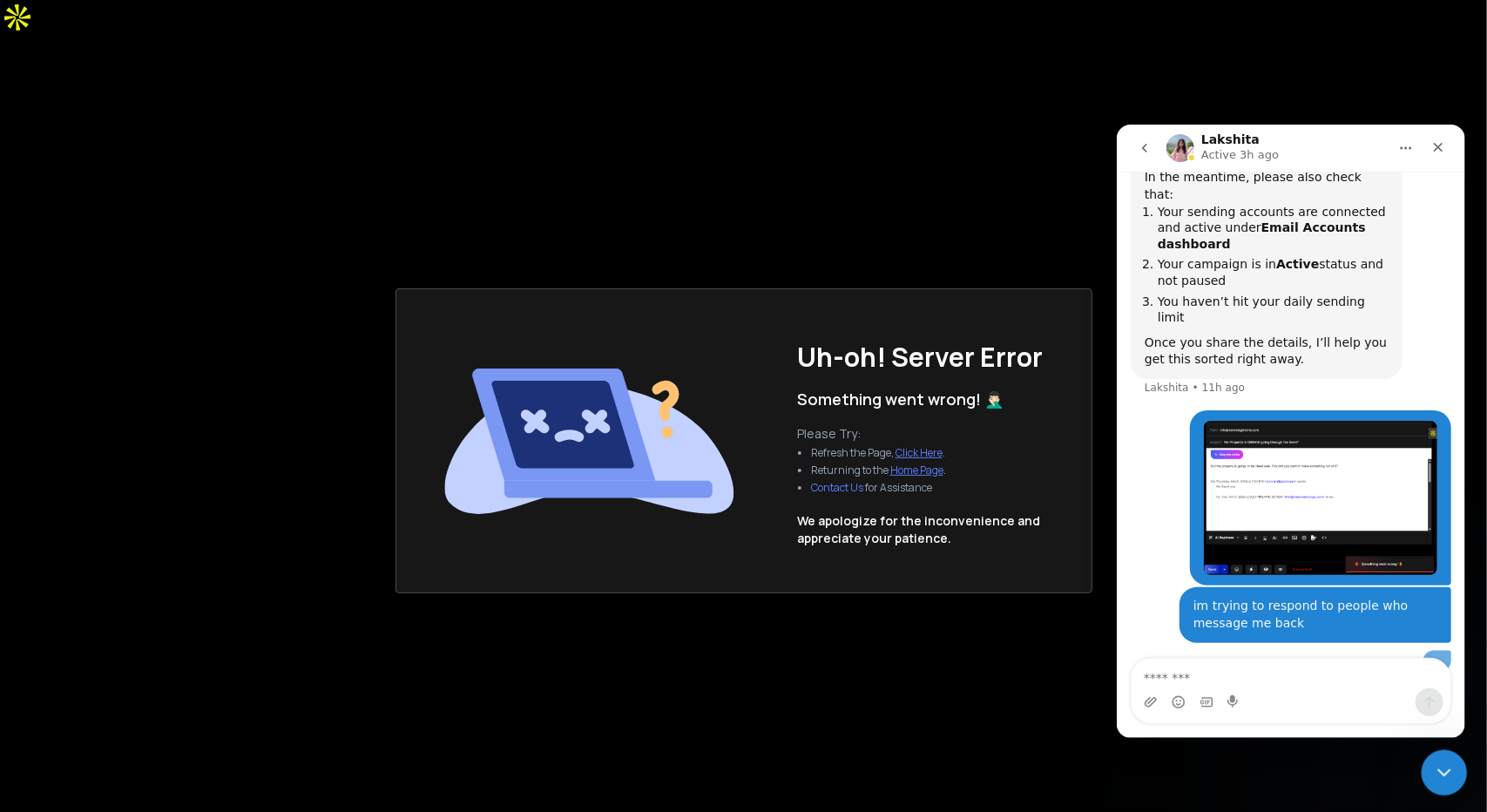
scroll to position [500, 0]
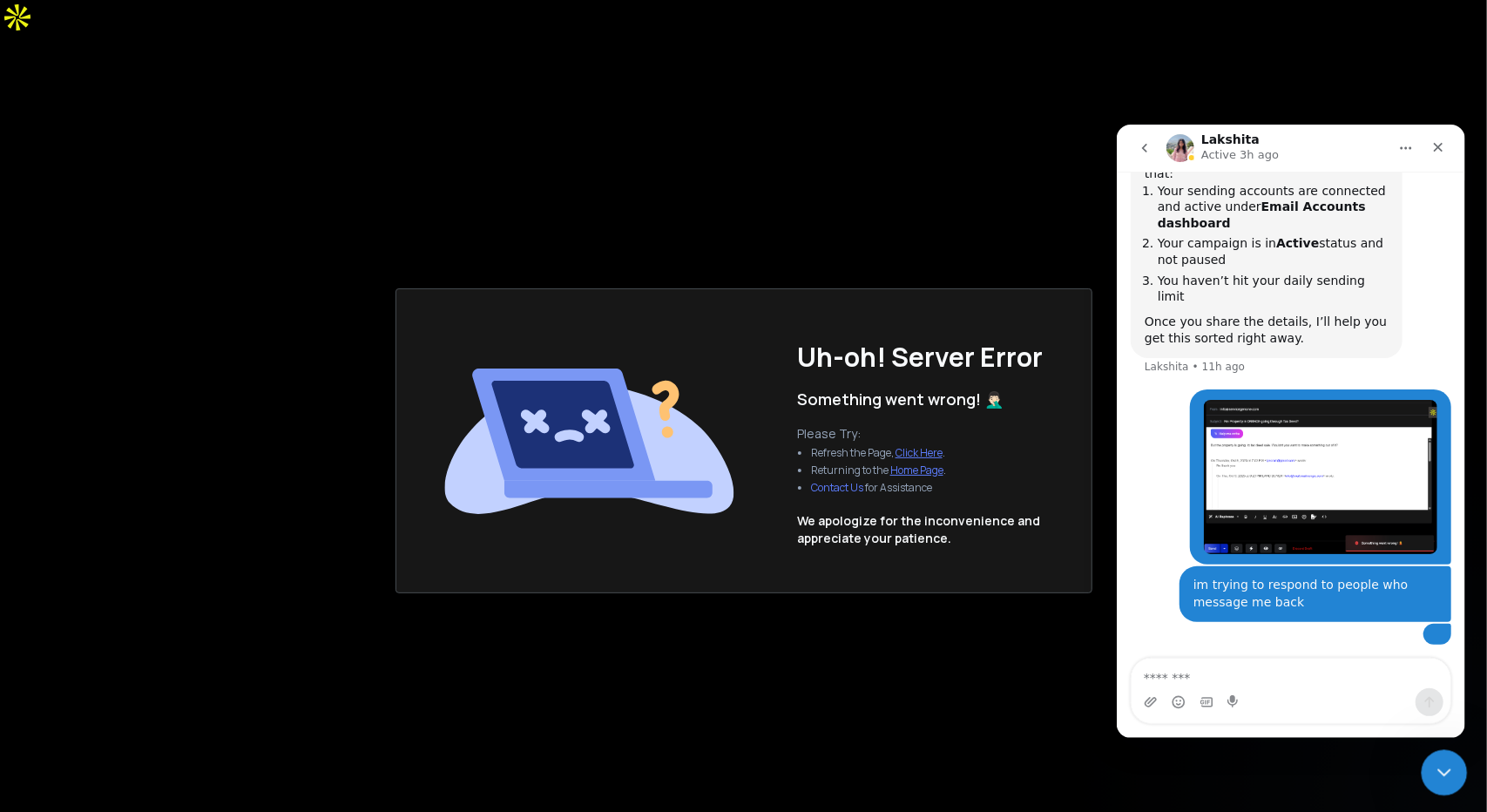
click at [1443, 751] on div "Close Intercom Messenger" at bounding box center [1441, 769] width 42 height 42
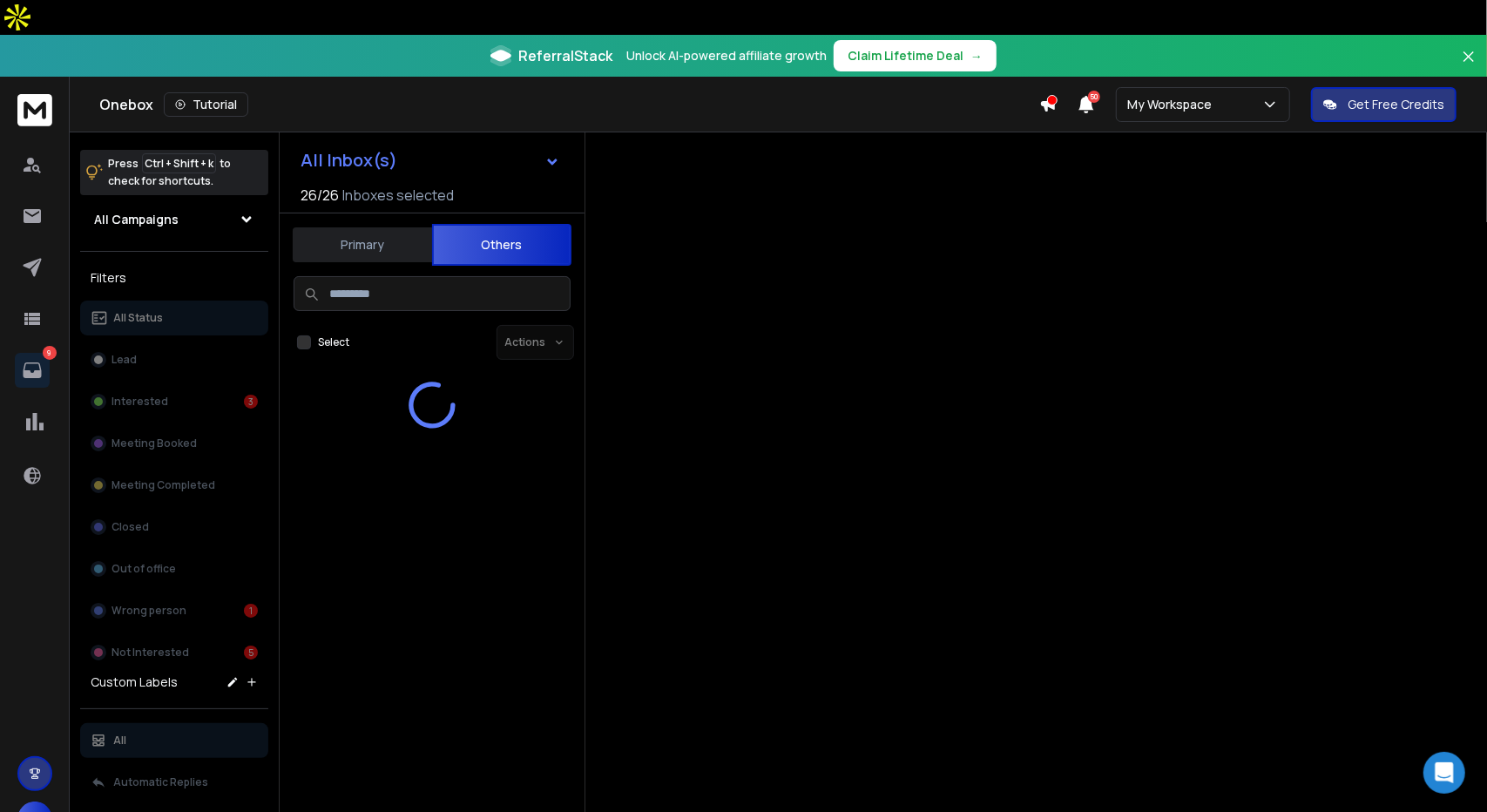
click at [495, 224] on button "Others" at bounding box center [502, 244] width 140 height 42
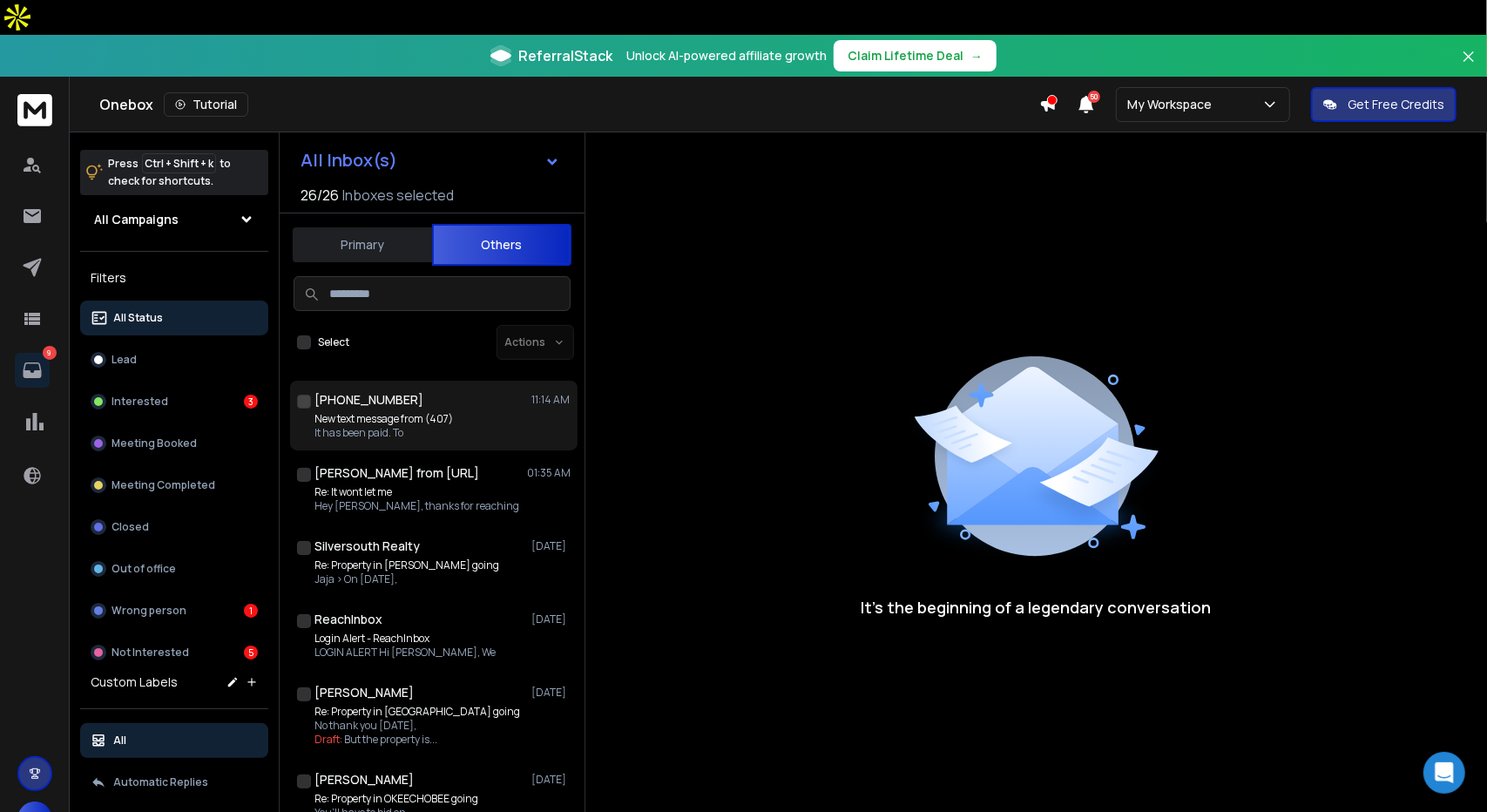
click at [509, 412] on div "New text message from (407) It has been paid. To" at bounding box center [443, 426] width 256 height 28
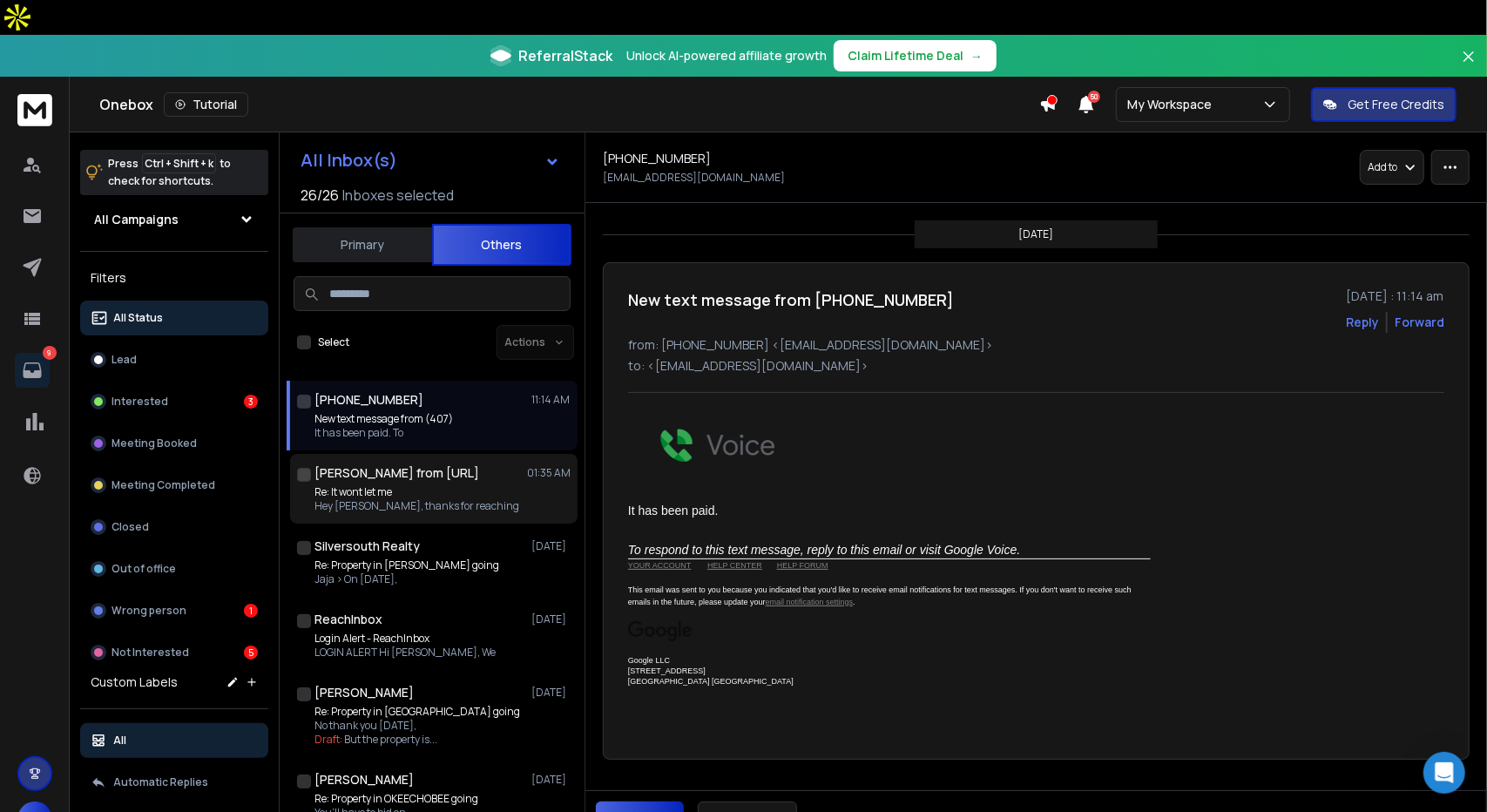
click at [493, 454] on div "Lakshita from ReachInbox.ai 01:35 AM Re: It wont let me Hey Eloy, thanks for re…" at bounding box center [434, 489] width 287 height 70
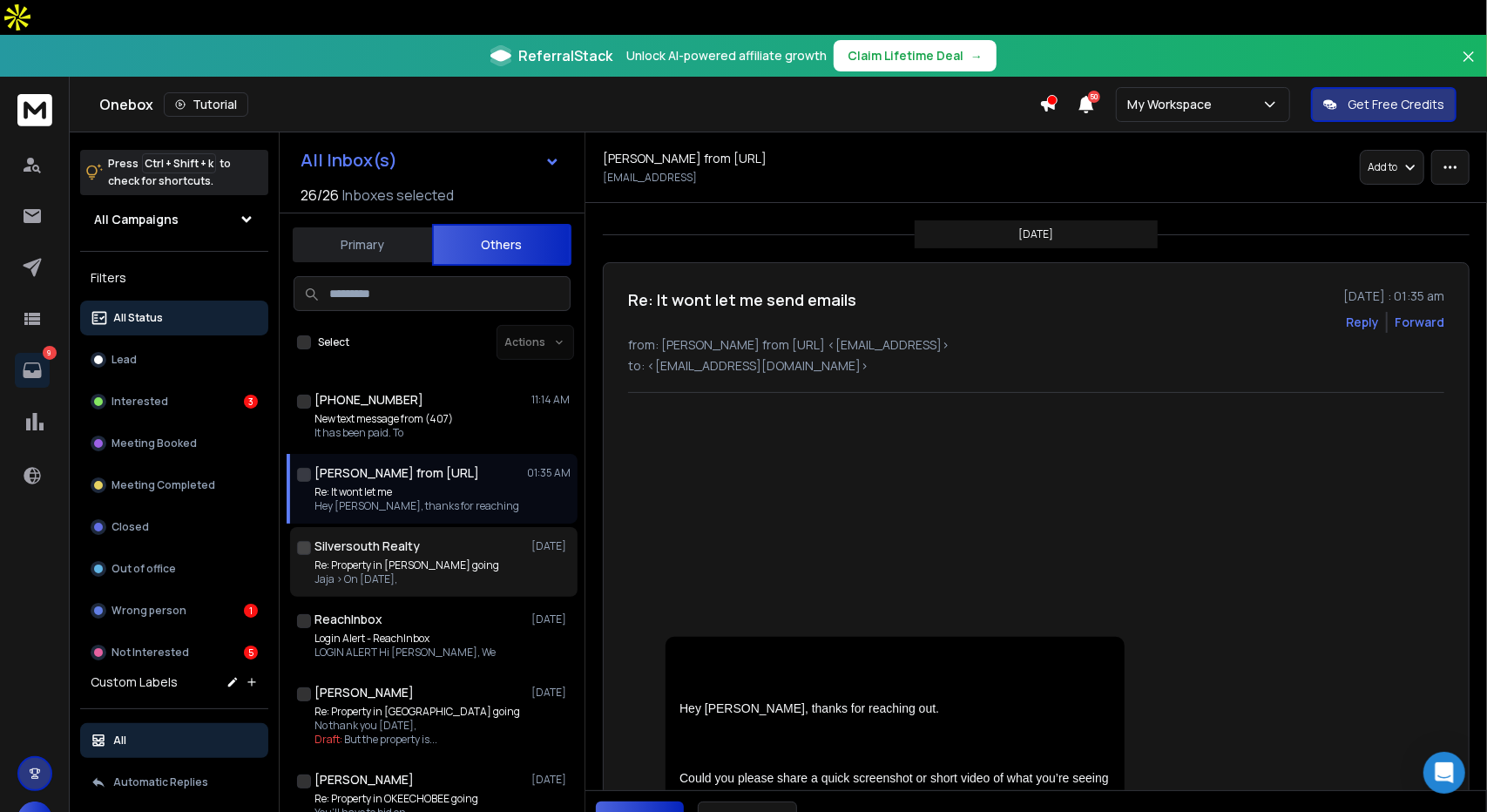
click at [483, 537] on div "Silversouth Realty 09 Oct" at bounding box center [443, 546] width 256 height 17
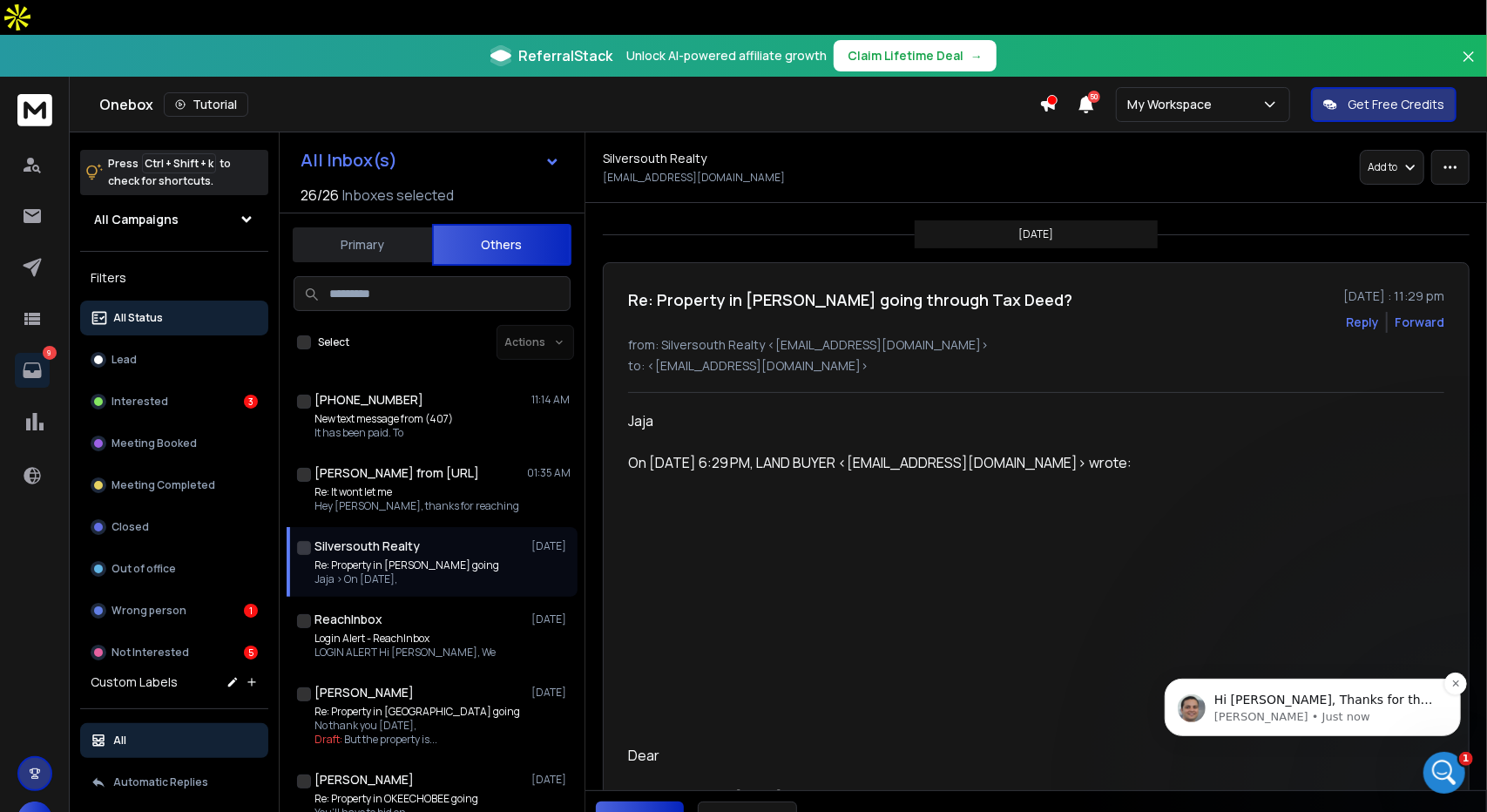
click at [1357, 700] on span "Hi Eloy, Thanks for the update. I’ll check this with our tech team and get back…" at bounding box center [1324, 733] width 219 height 83
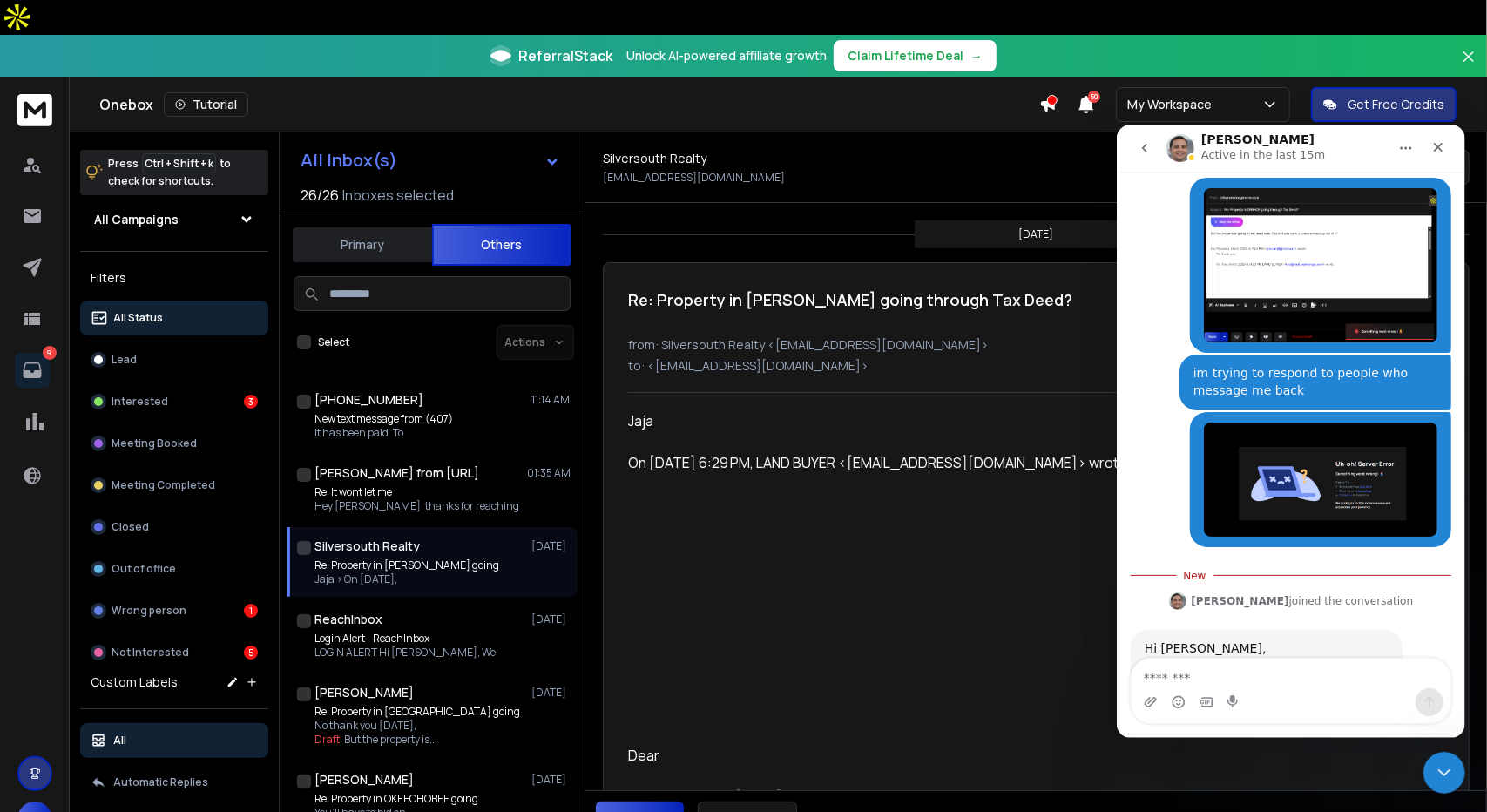
scroll to position [698, 0]
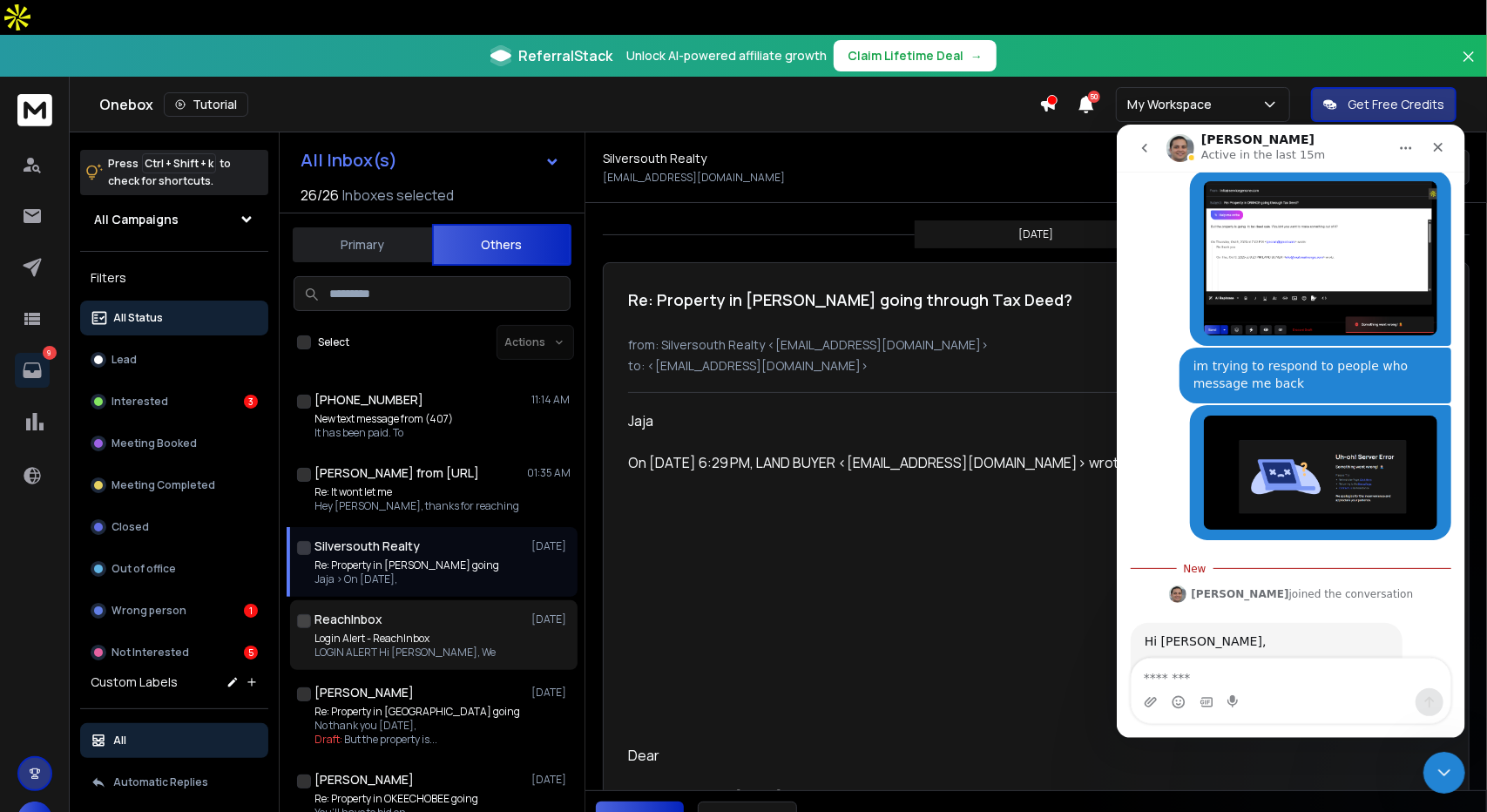
click at [453, 632] on div "Login Alert - ReachInbox LOGIN ALERT Hi Eloy, We" at bounding box center [443, 645] width 256 height 28
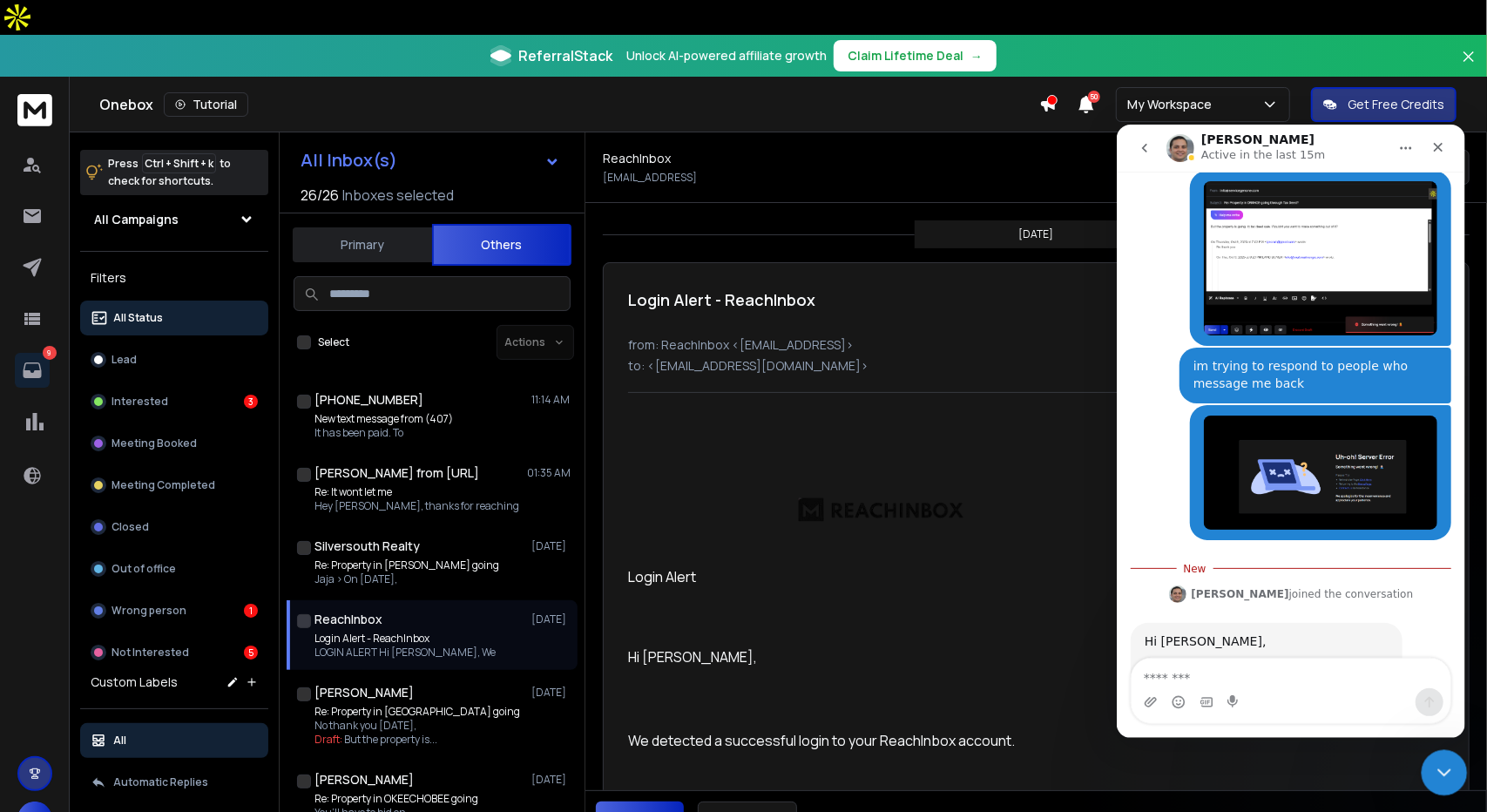
click at [1446, 779] on icon "Close Intercom Messenger" at bounding box center [1442, 770] width 21 height 21
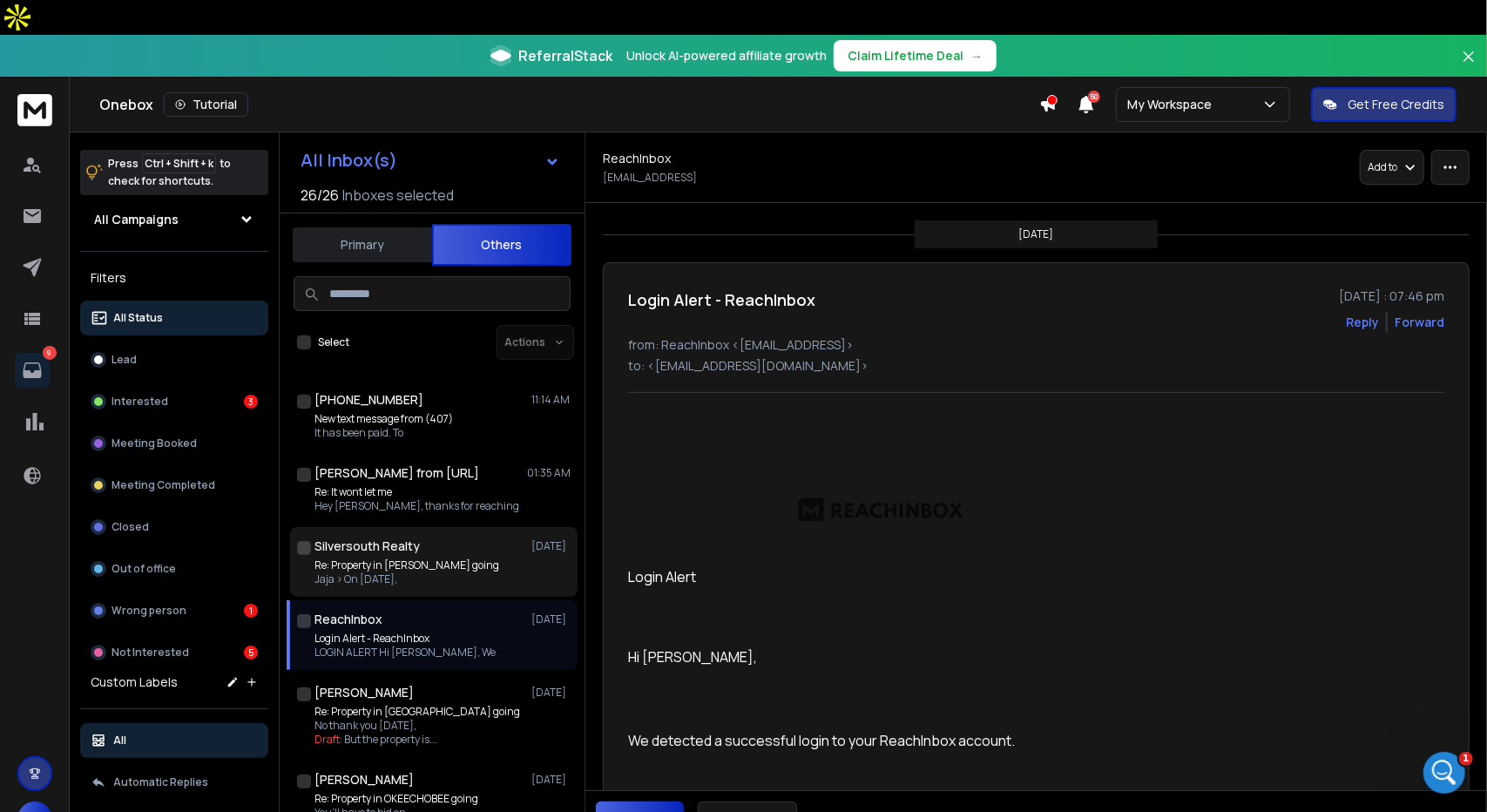
scroll to position [668, 0]
click at [476, 558] on div "Re: Property in LEE going Jaja > On Oct 9," at bounding box center [443, 571] width 256 height 28
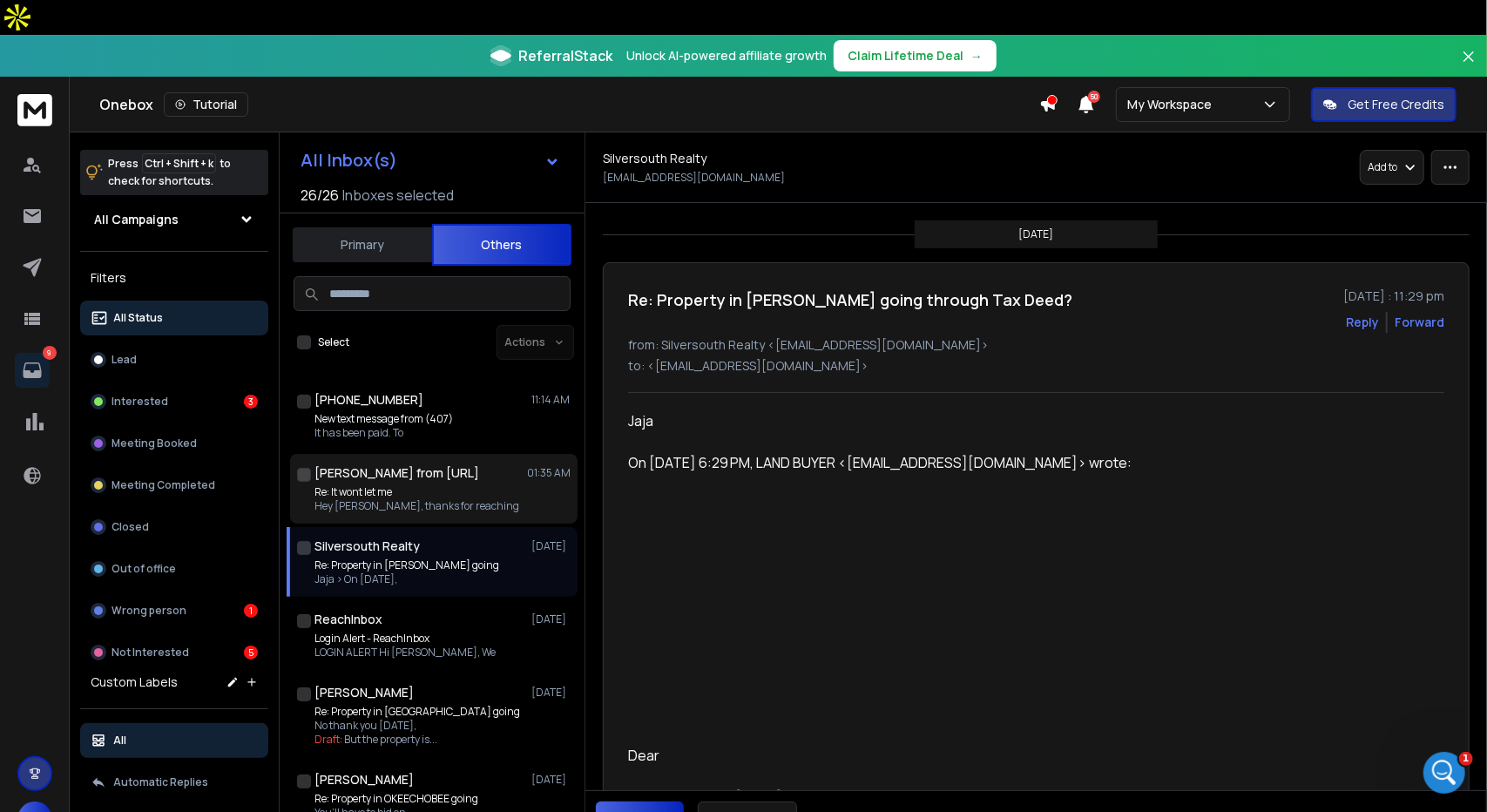
click at [488, 480] on div "Lakshita from ReachInbox.ai 01:35 AM Re: It wont let me Hey Eloy, thanks for re…" at bounding box center [434, 489] width 287 height 70
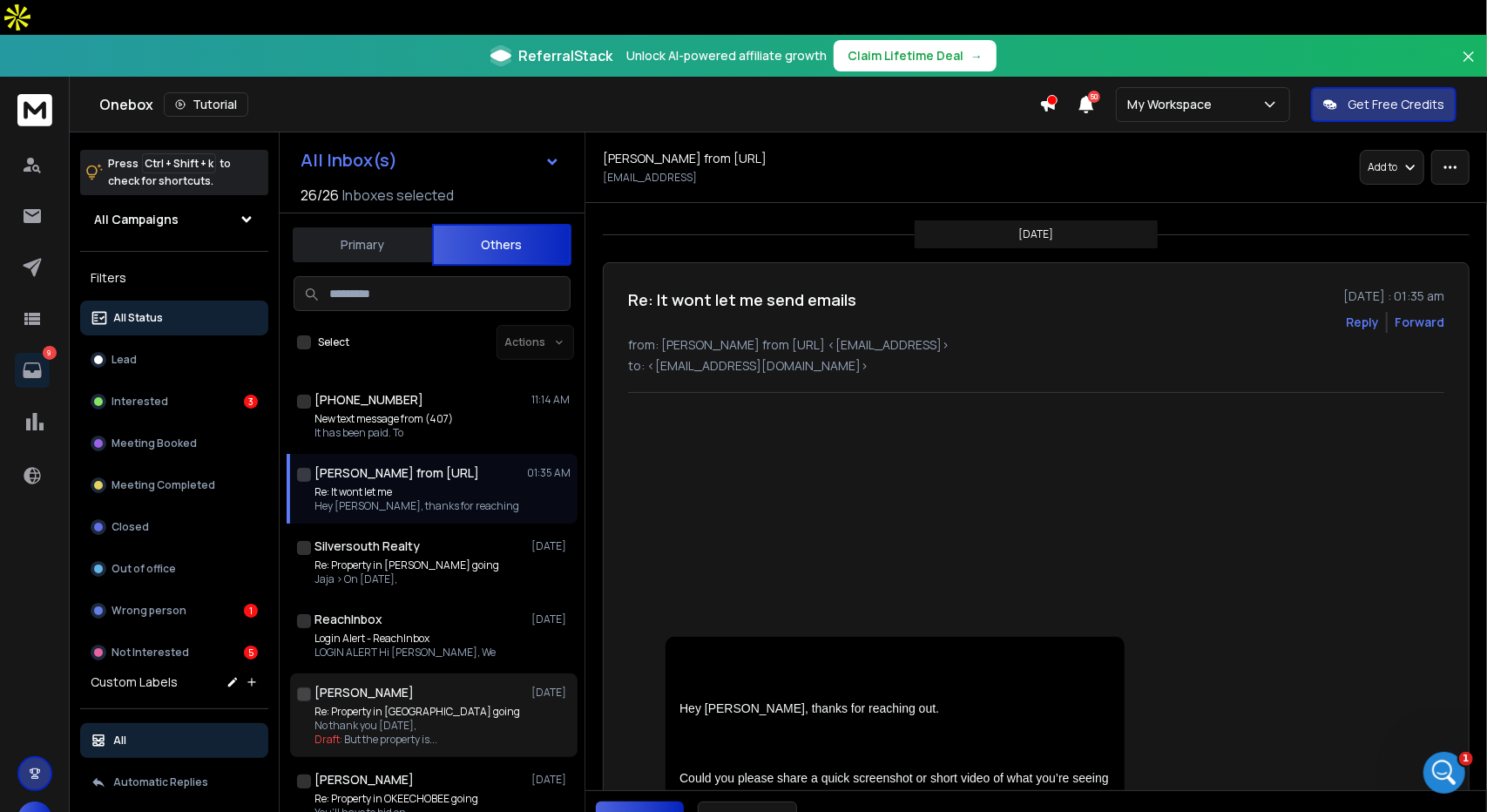
click at [469, 673] on div "andrea sibley 09 Oct Re: Property in ORANGE going No thank you On Thu, Draft: B…" at bounding box center [434, 715] width 287 height 83
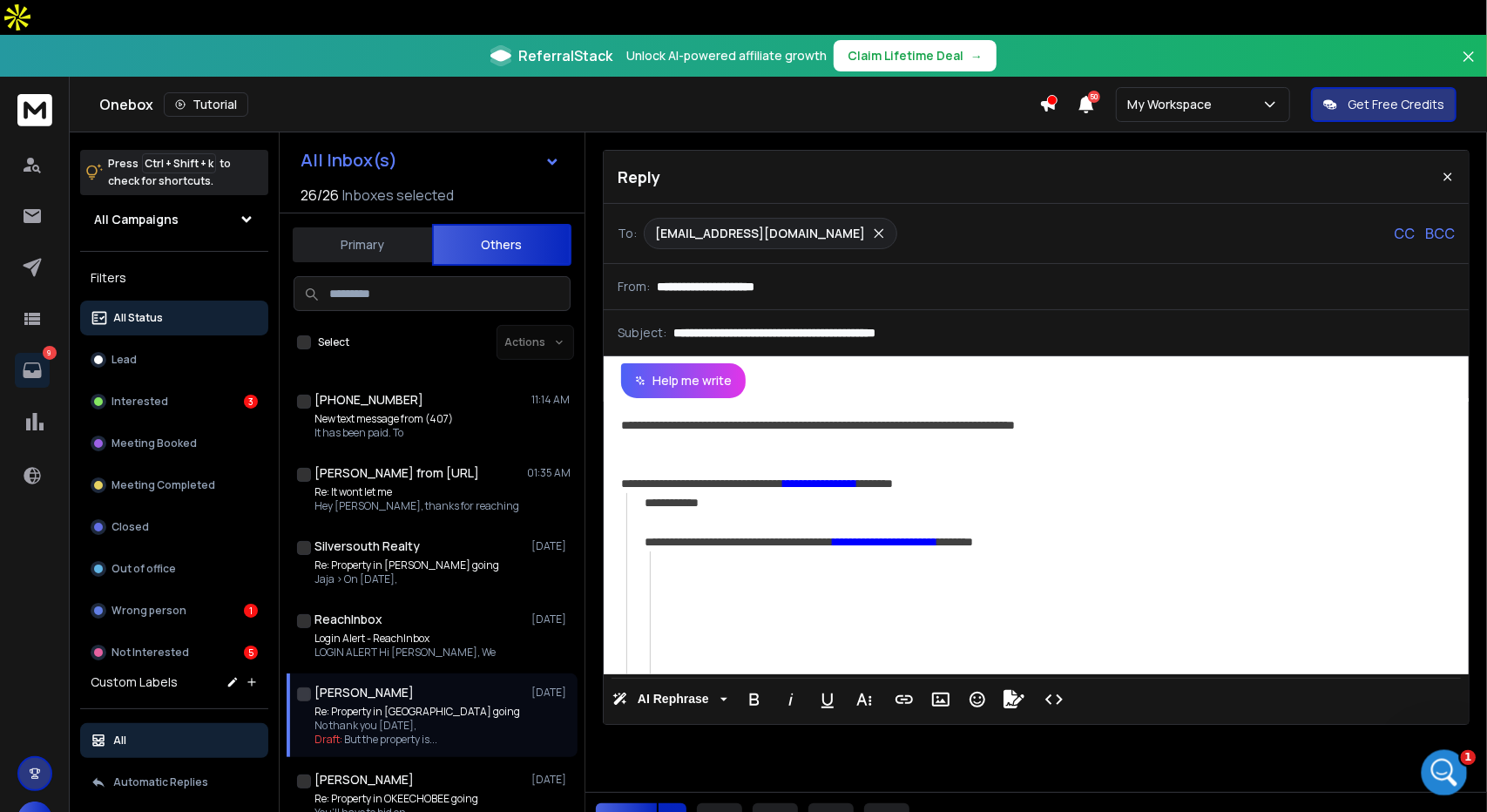
click at [1448, 774] on icon "Open Intercom Messenger" at bounding box center [1442, 770] width 29 height 29
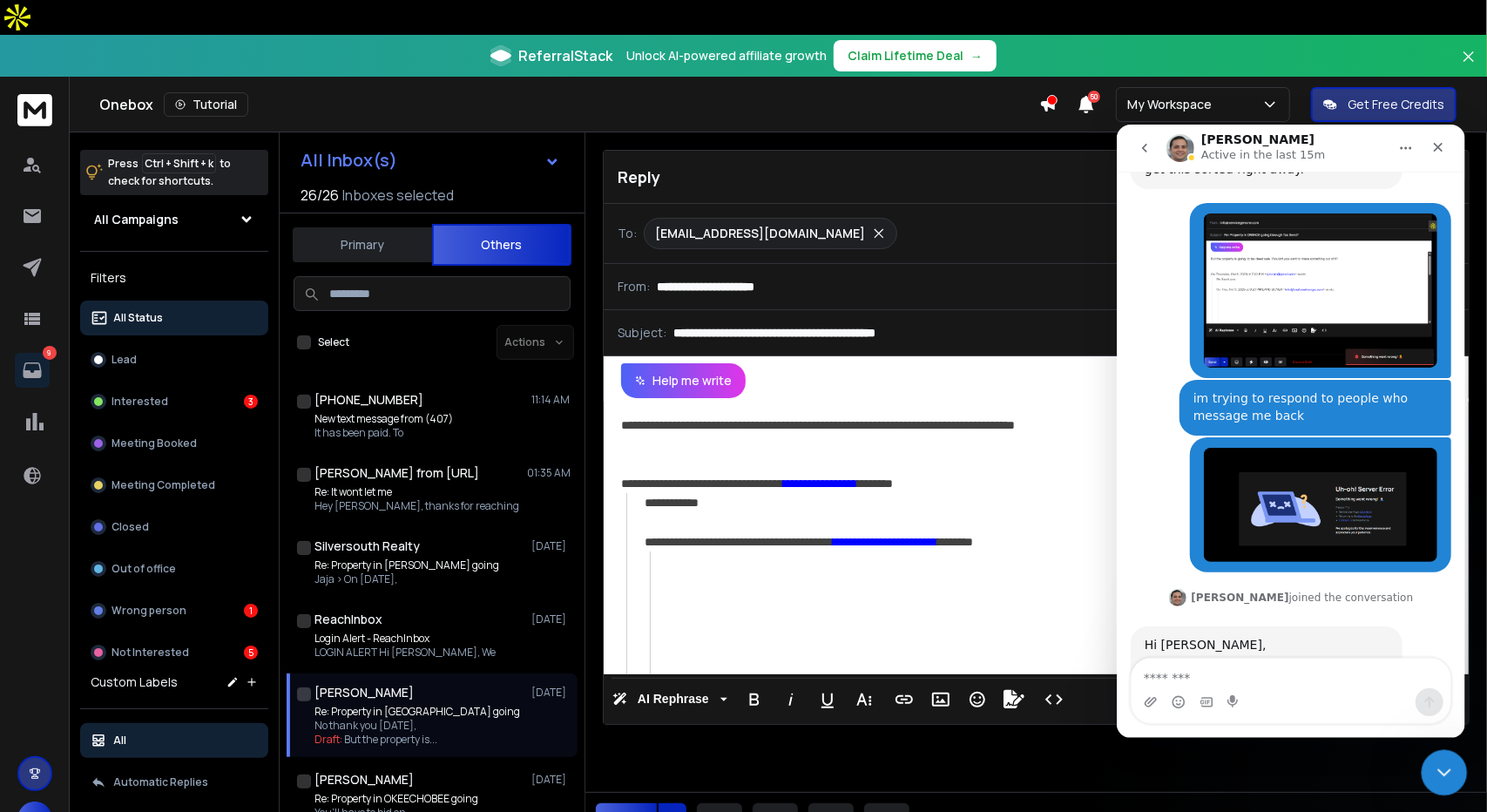
click at [1428, 773] on div "Close Intercom Messenger" at bounding box center [1441, 769] width 42 height 42
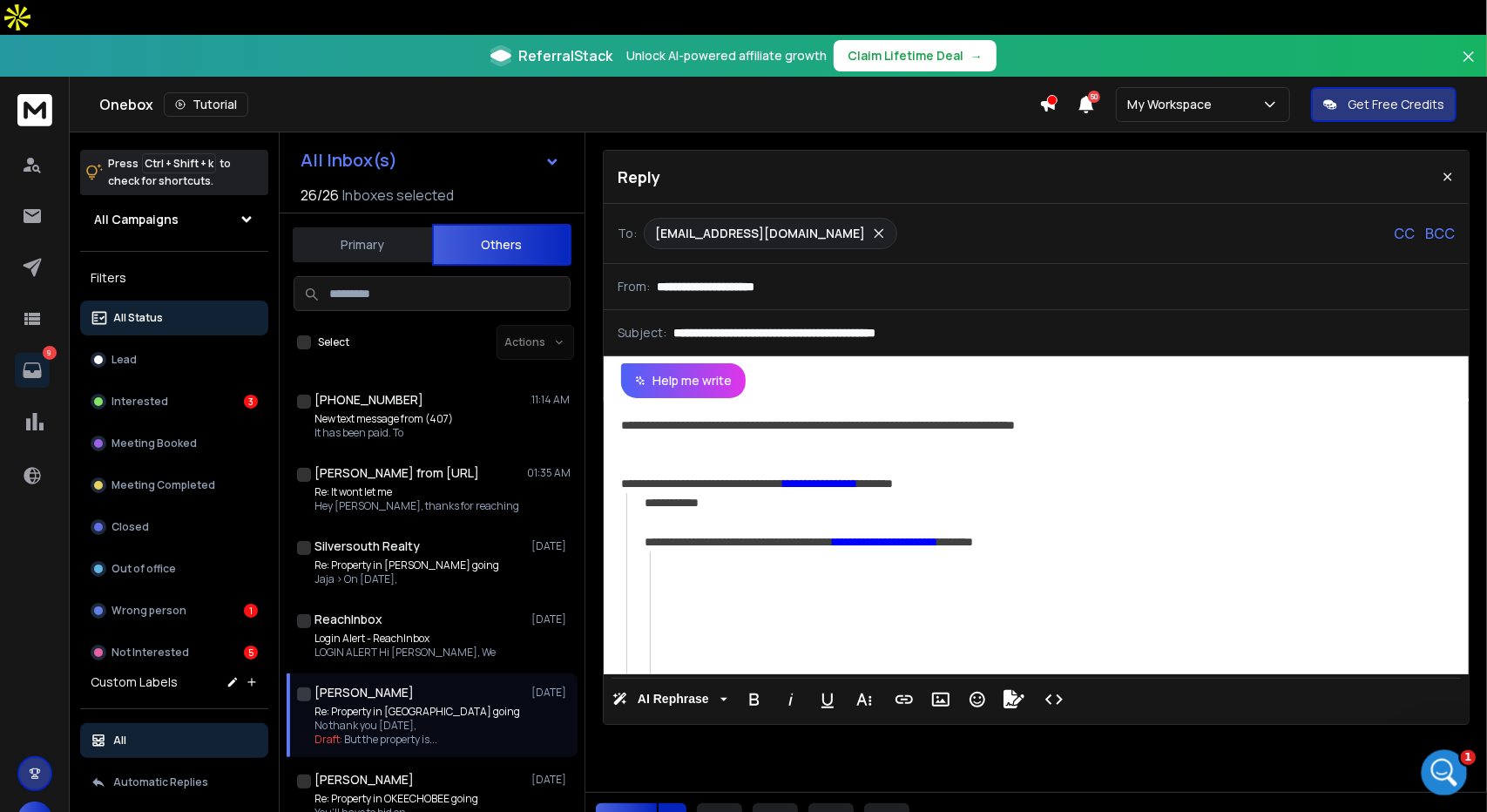
click at [1450, 785] on div "Open Intercom Messenger" at bounding box center [1441, 769] width 57 height 57
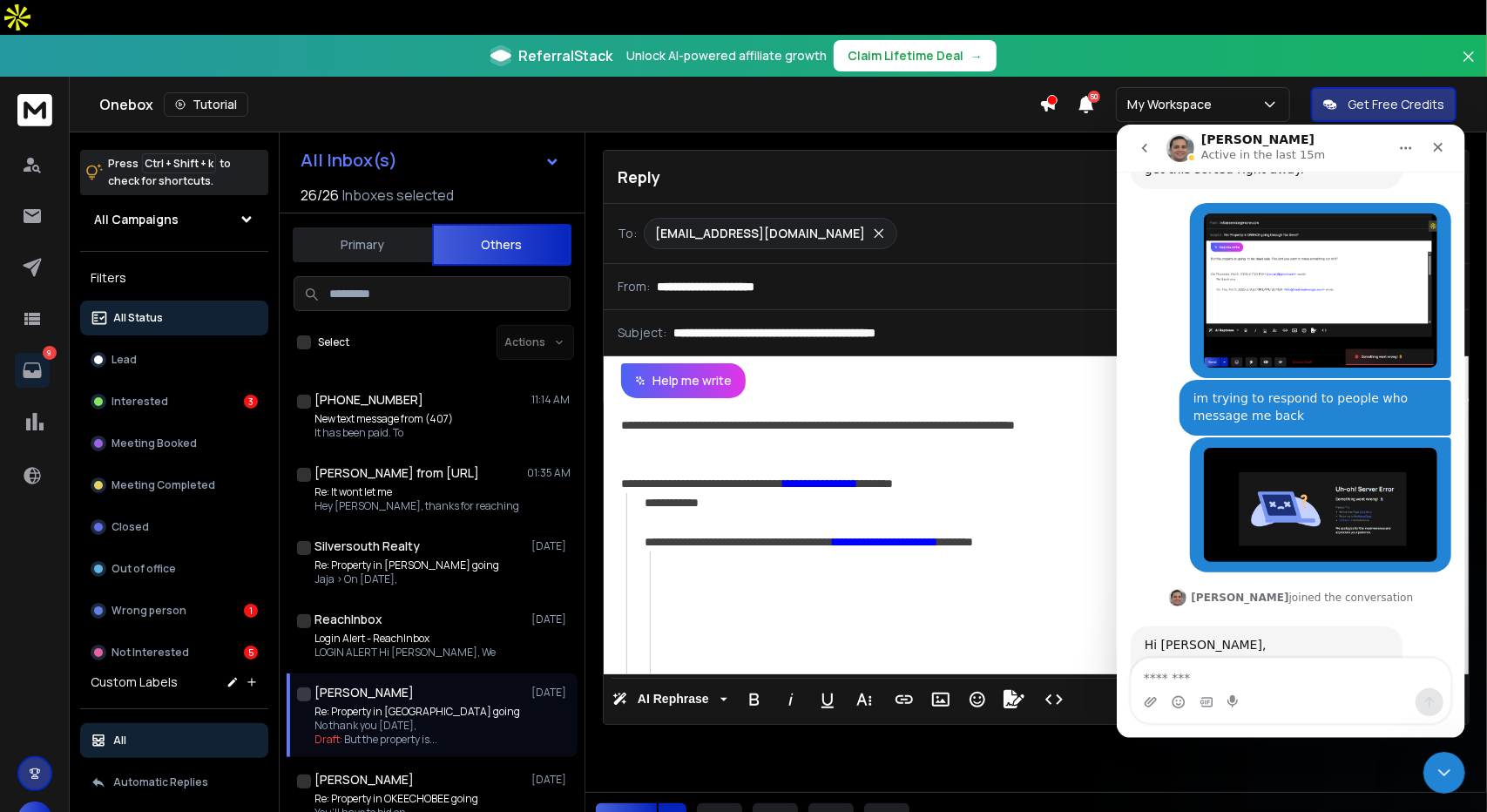
click at [1332, 687] on div "Intercom messenger" at bounding box center [1290, 700] width 319 height 28
click at [1332, 686] on textarea "Message…" at bounding box center [1290, 672] width 319 height 30
click at [1450, 765] on icon "Close Intercom Messenger" at bounding box center [1442, 770] width 21 height 21
